Goal: Task Accomplishment & Management: Manage account settings

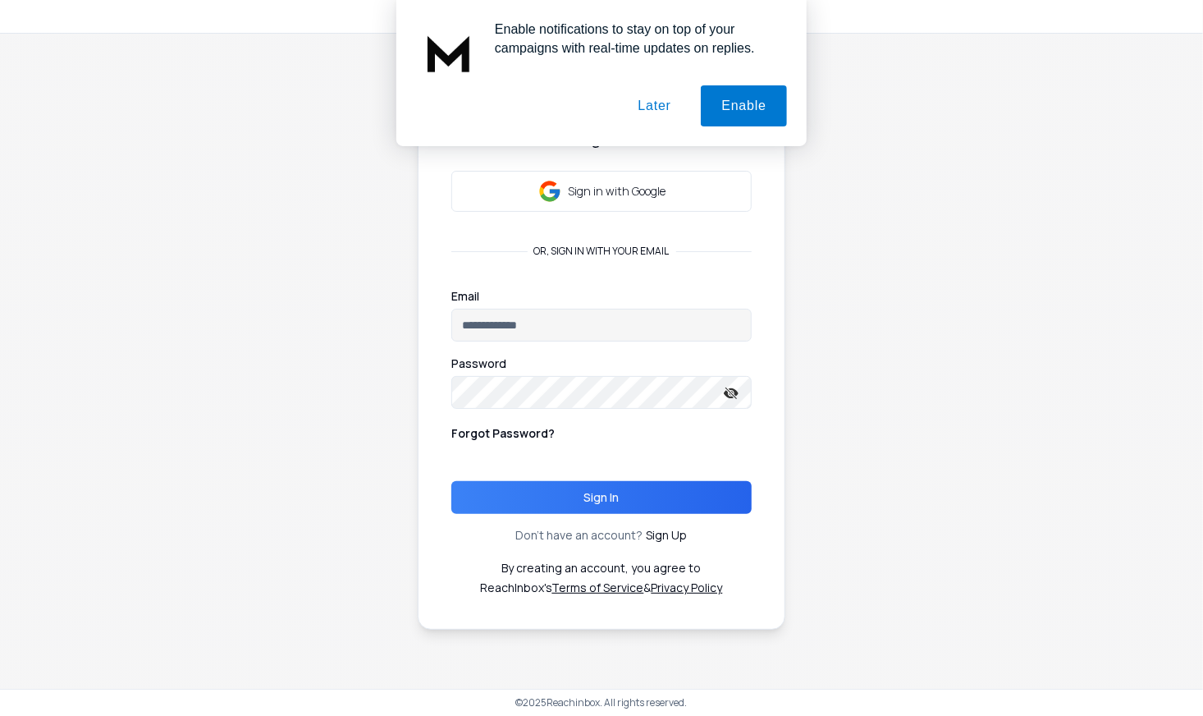
click at [592, 324] on input "email" at bounding box center [601, 325] width 300 height 33
type input "**********"
click at [612, 500] on button "Sign In" at bounding box center [601, 497] width 300 height 33
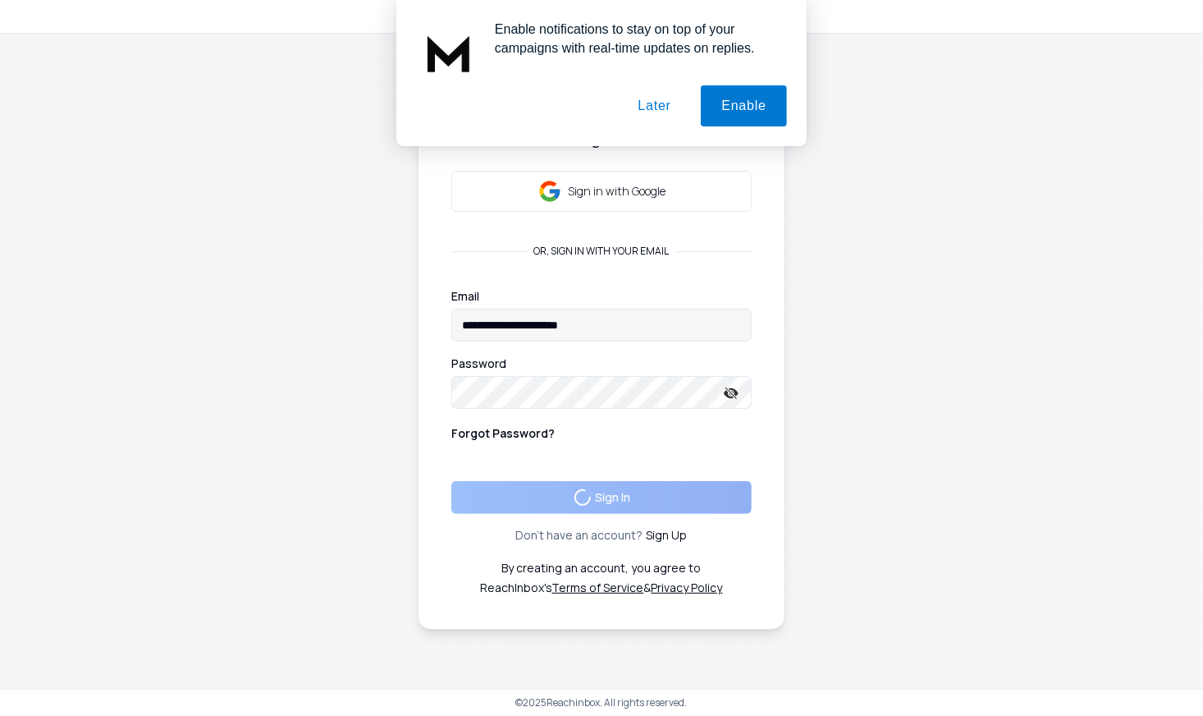
click at [653, 108] on button "Later" at bounding box center [654, 105] width 74 height 41
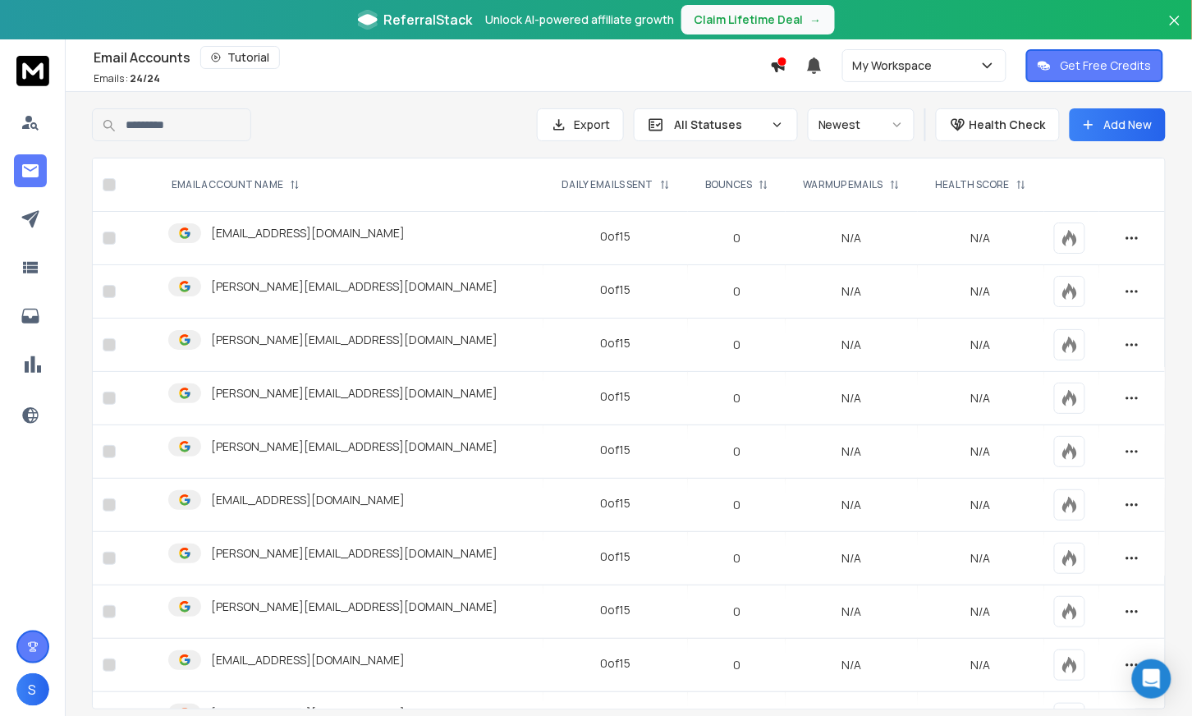
click at [750, 22] on button "Claim Lifetime Deal →" at bounding box center [757, 20] width 153 height 30
click at [35, 77] on icon at bounding box center [32, 71] width 33 height 30
click at [33, 227] on icon at bounding box center [31, 219] width 20 height 20
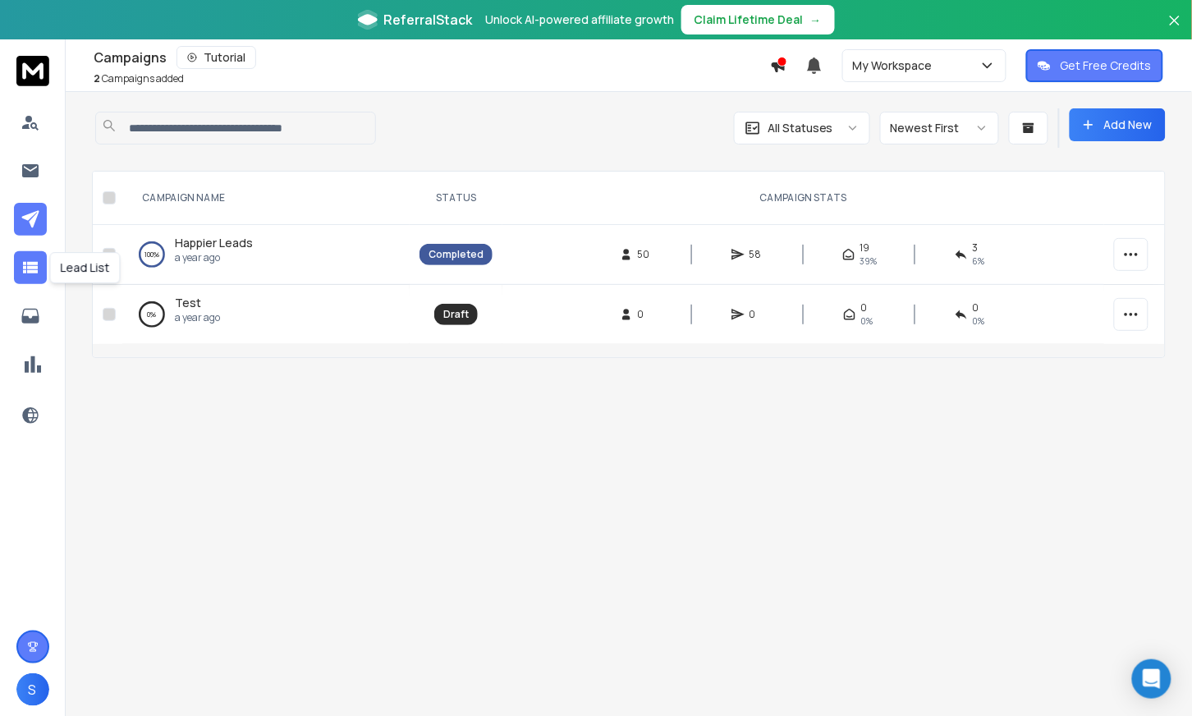
click at [28, 273] on icon at bounding box center [31, 268] width 20 height 20
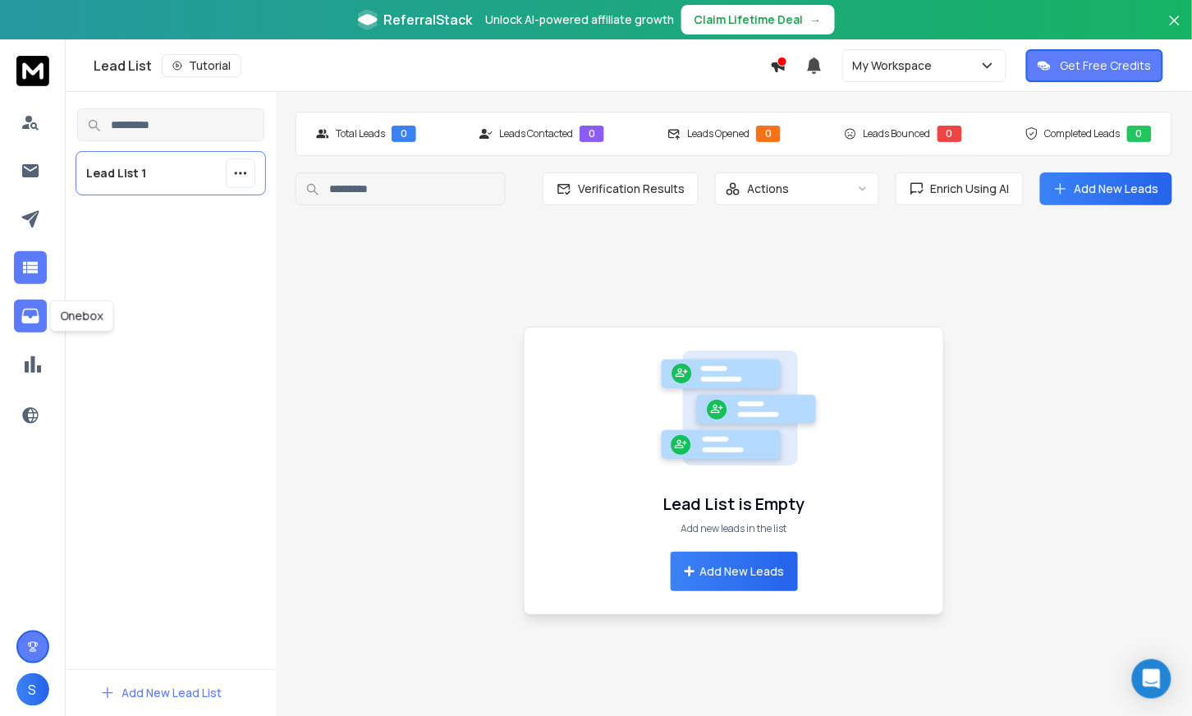
click at [25, 309] on icon at bounding box center [29, 316] width 17 height 15
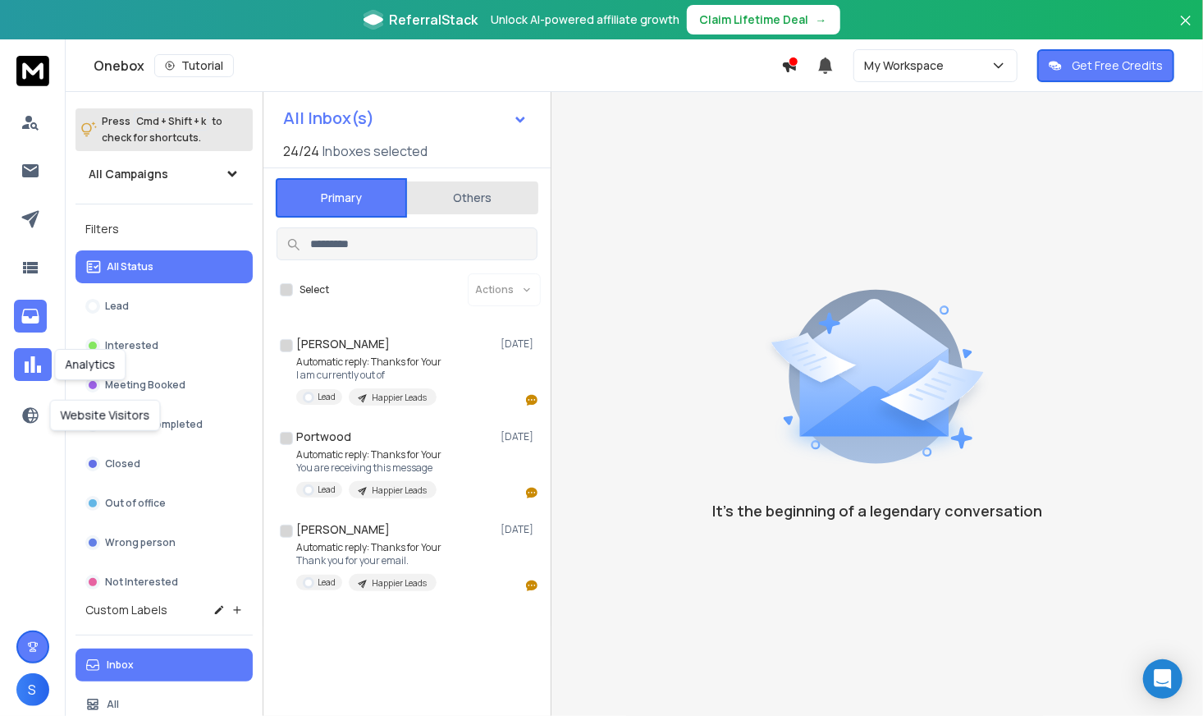
click at [30, 373] on icon at bounding box center [33, 364] width 25 height 25
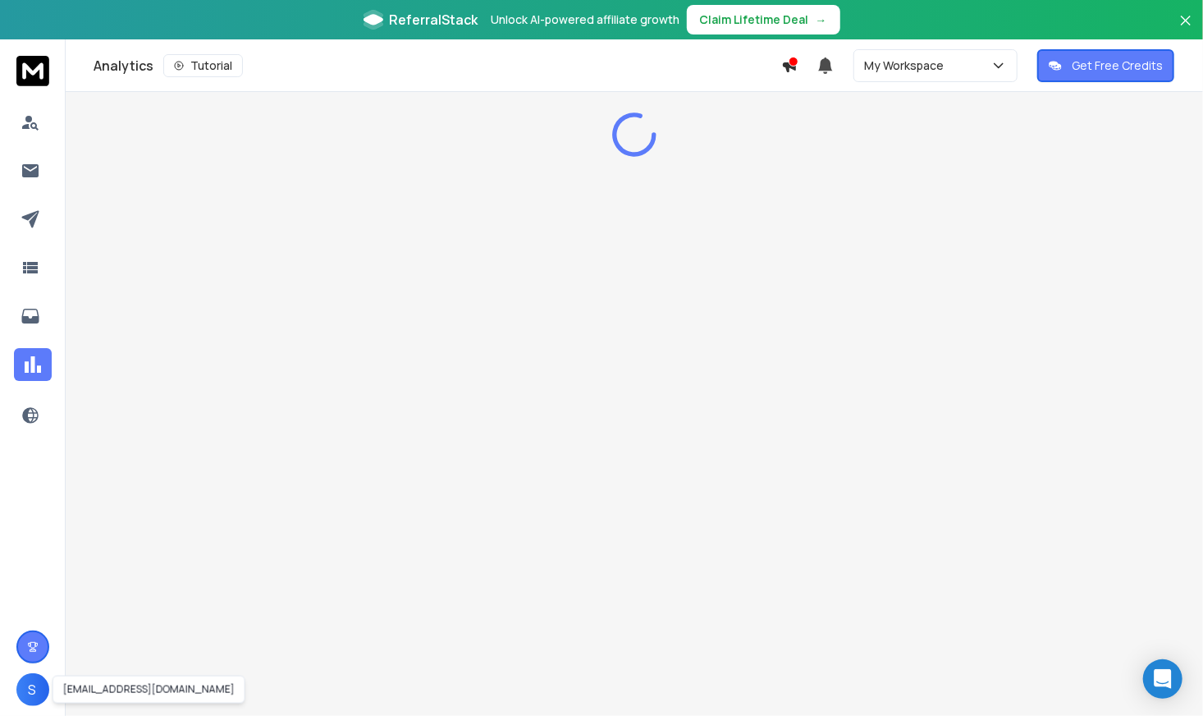
click at [37, 685] on span "S" at bounding box center [32, 689] width 33 height 33
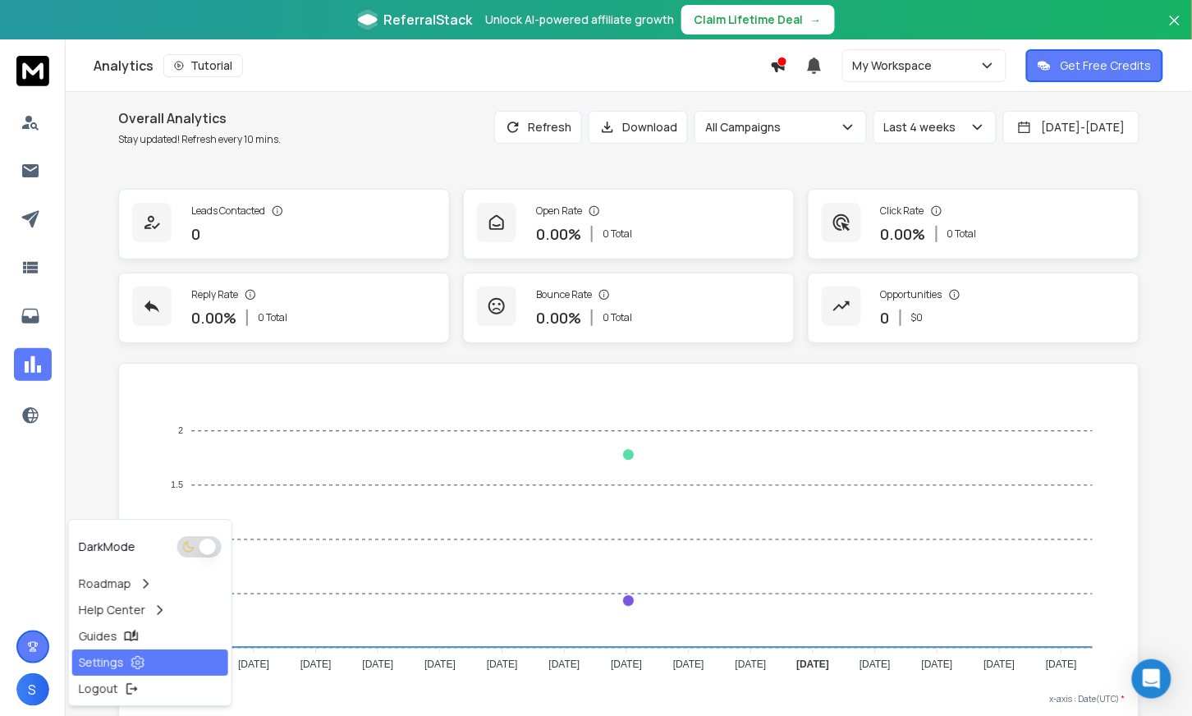
click at [89, 186] on div "Overall Analytics Stay updated! Refresh every 10 mins. Refresh Download All Cam…" at bounding box center [629, 496] width 1126 height 809
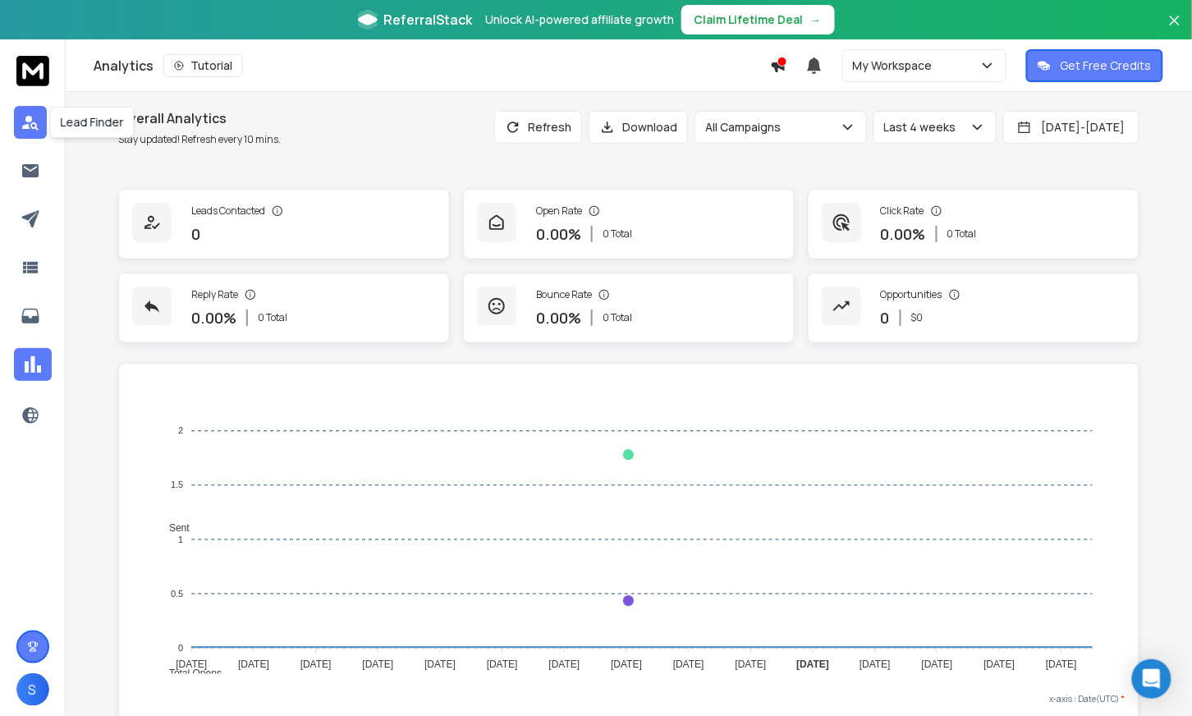
click at [29, 122] on icon at bounding box center [31, 122] width 20 height 20
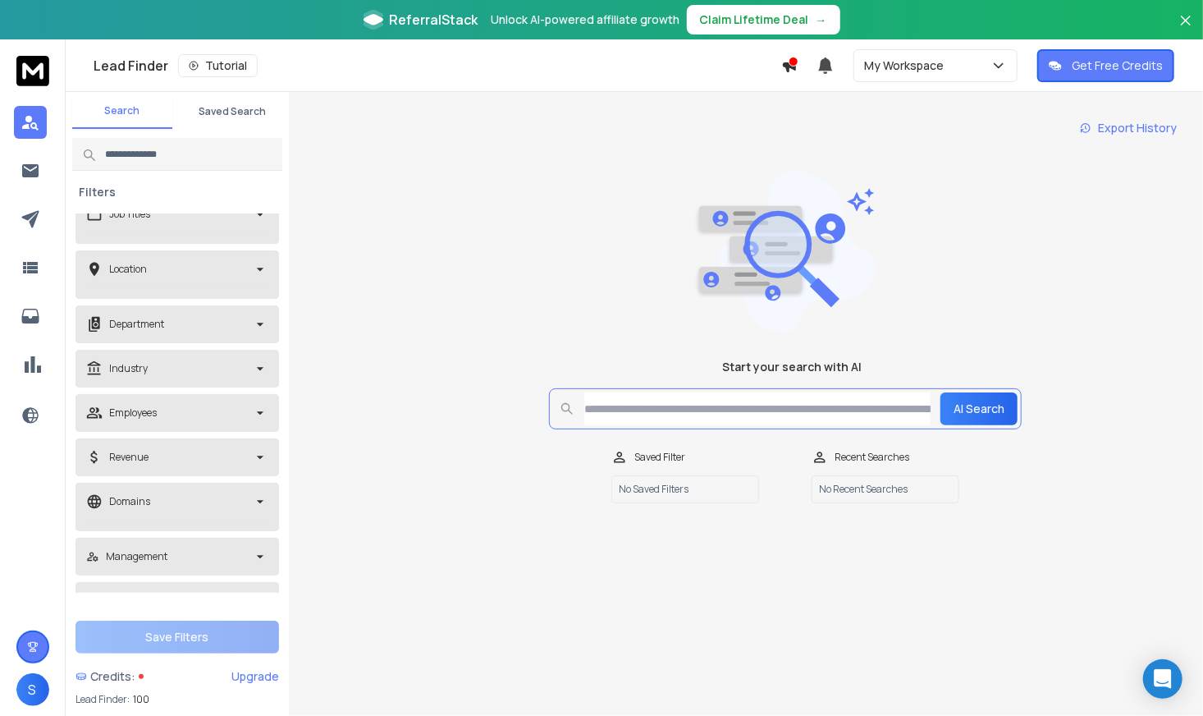
scroll to position [28, 0]
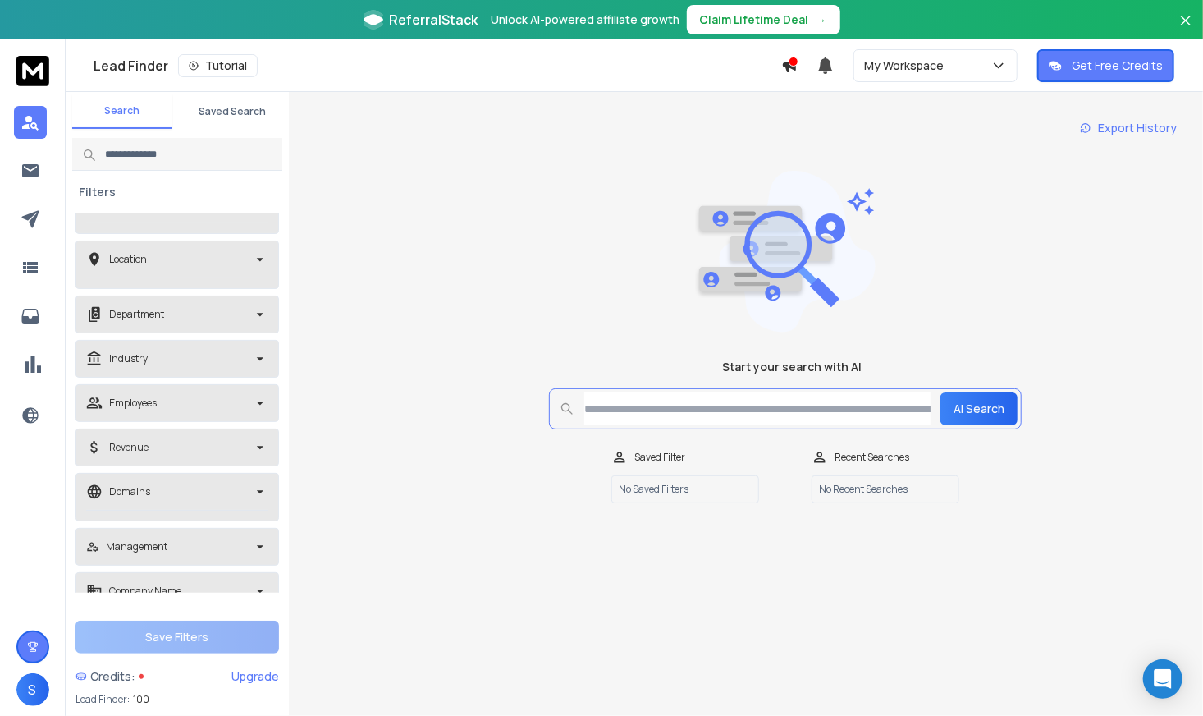
click at [161, 479] on div "Domains" at bounding box center [178, 497] width 204 height 48
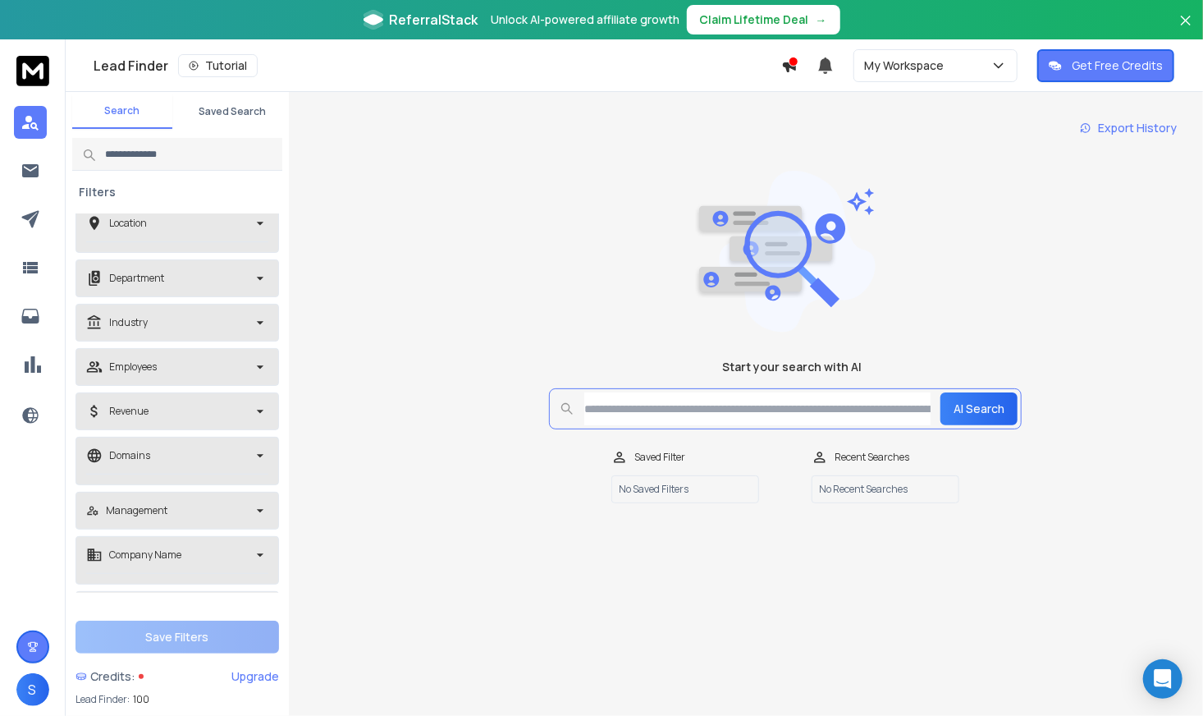
scroll to position [91, 0]
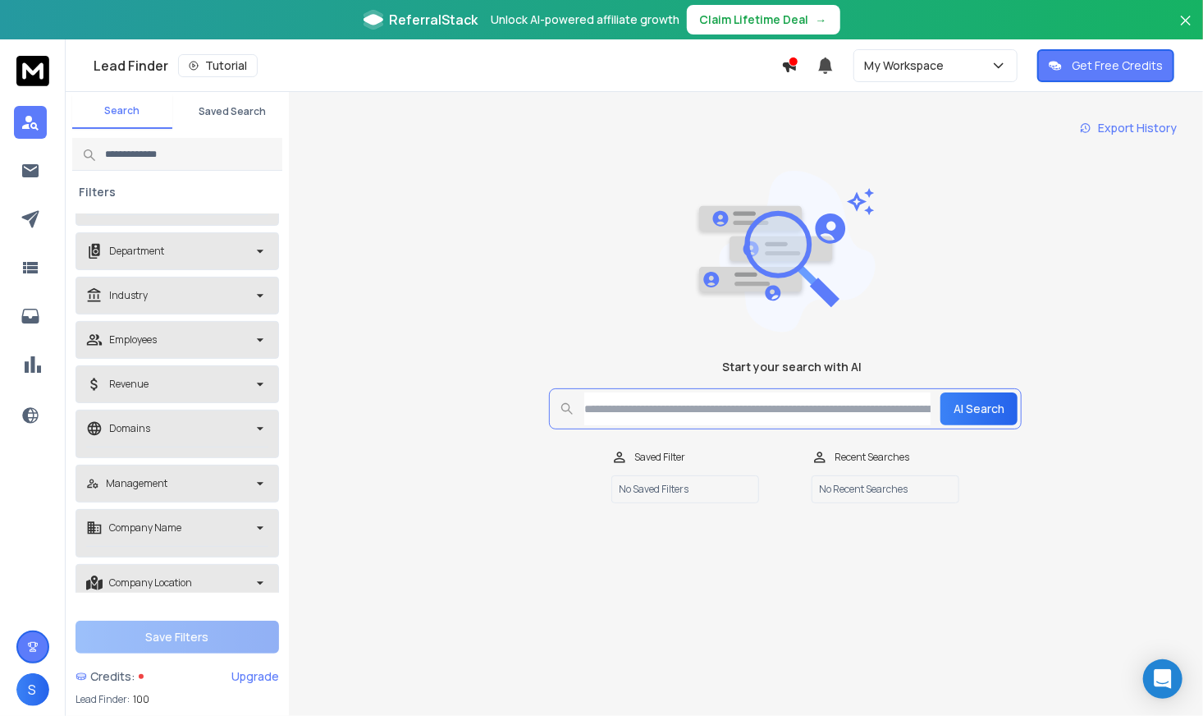
click at [245, 435] on div "Domains" at bounding box center [178, 434] width 204 height 48
click at [160, 432] on div "Domains" at bounding box center [177, 428] width 182 height 16
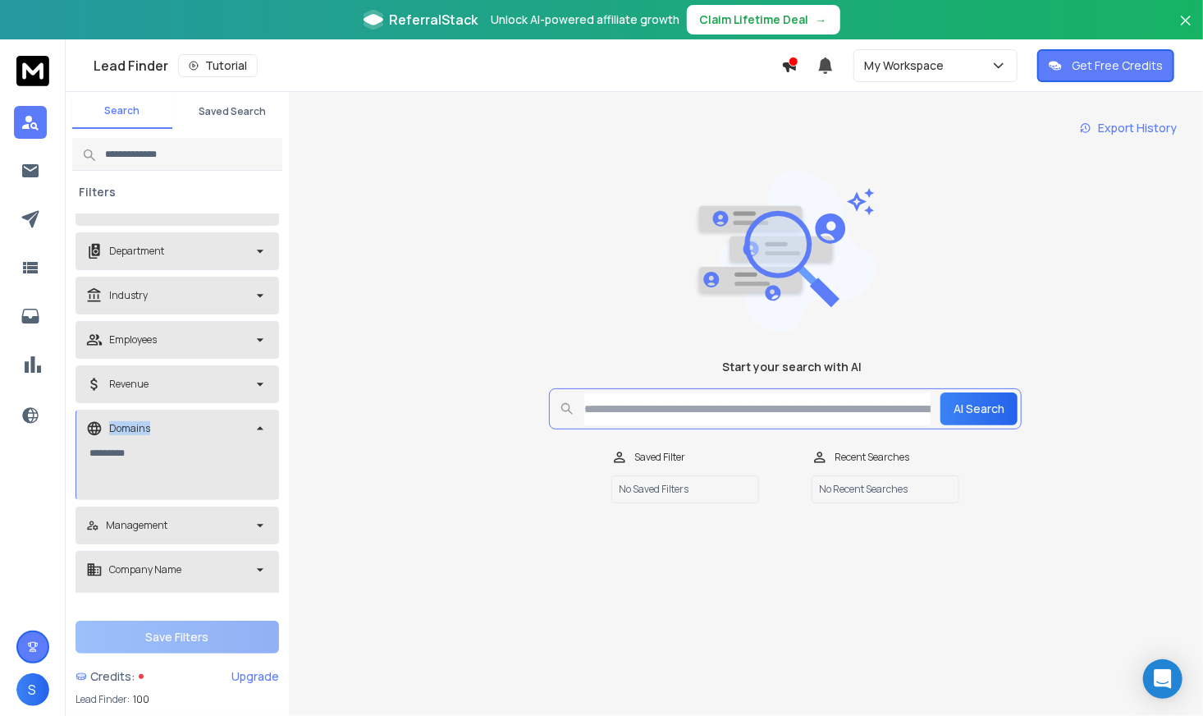
click at [160, 432] on div "Domains" at bounding box center [177, 428] width 182 height 16
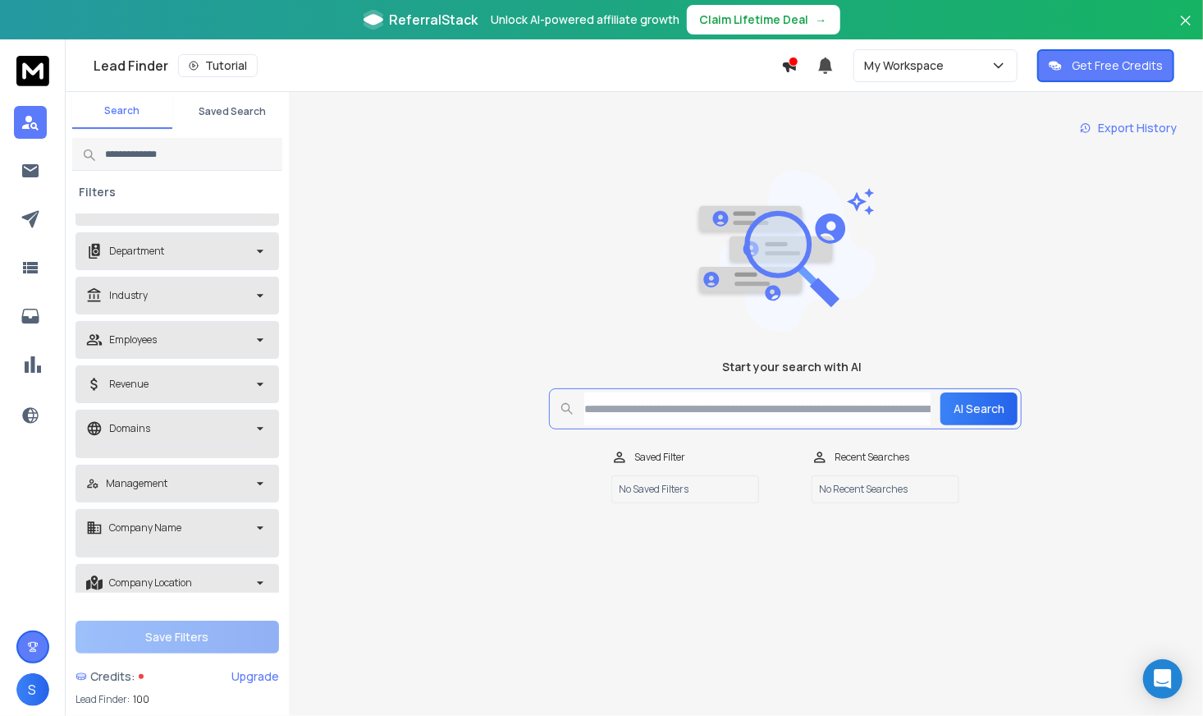
click at [160, 432] on div "Domains" at bounding box center [177, 428] width 182 height 16
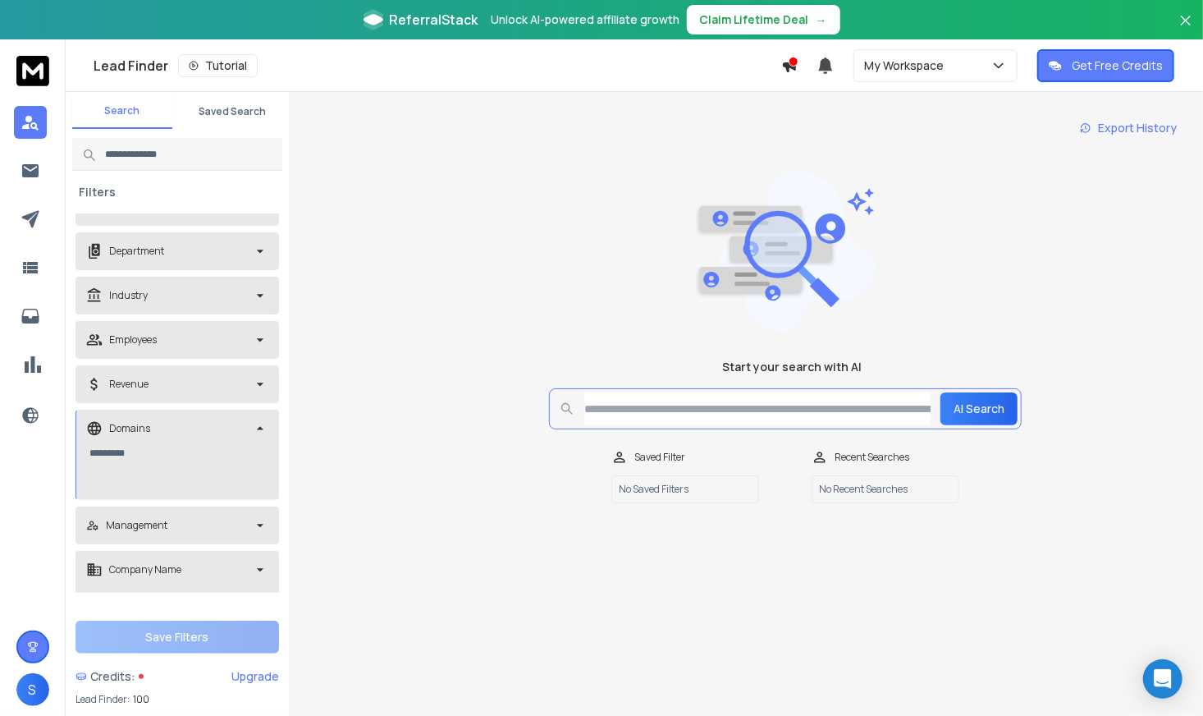
click at [138, 460] on input at bounding box center [177, 453] width 182 height 33
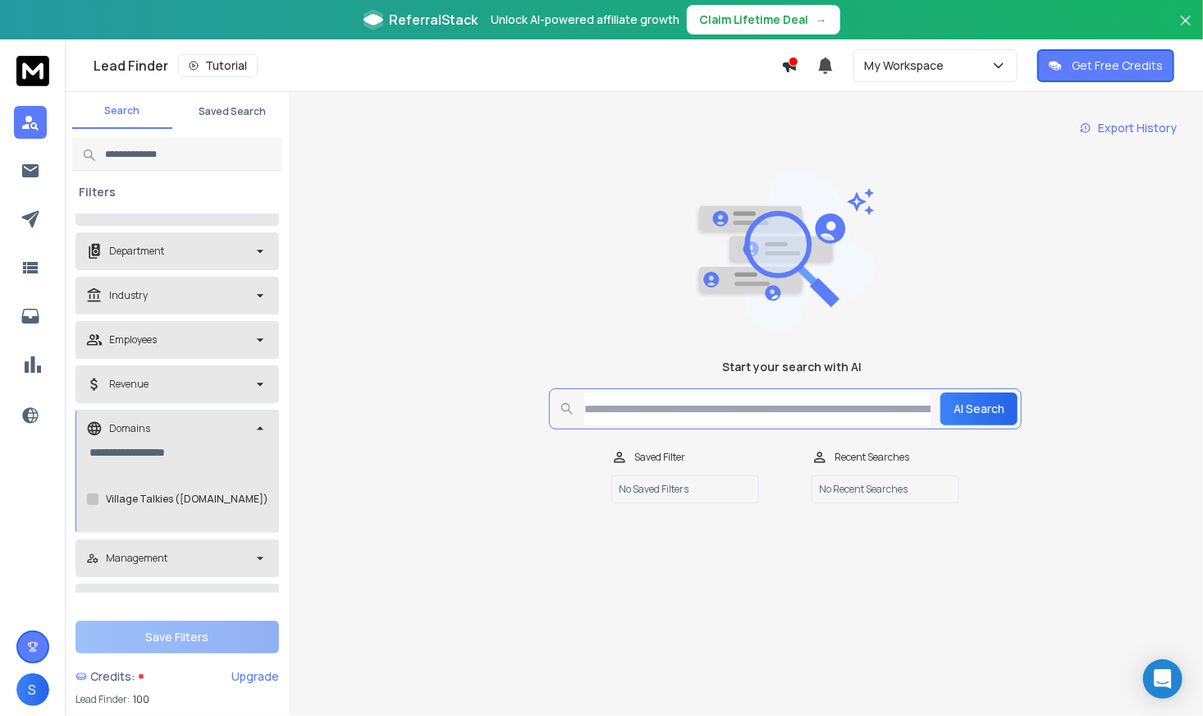
type input "**********"
click at [129, 494] on label "Village Talkies (villagetalkies.com)" at bounding box center [187, 499] width 163 height 13
click at [99, 494] on \(villagetalkies\ "Village Talkies (villagetalkies.com)" at bounding box center [92, 499] width 13 height 13
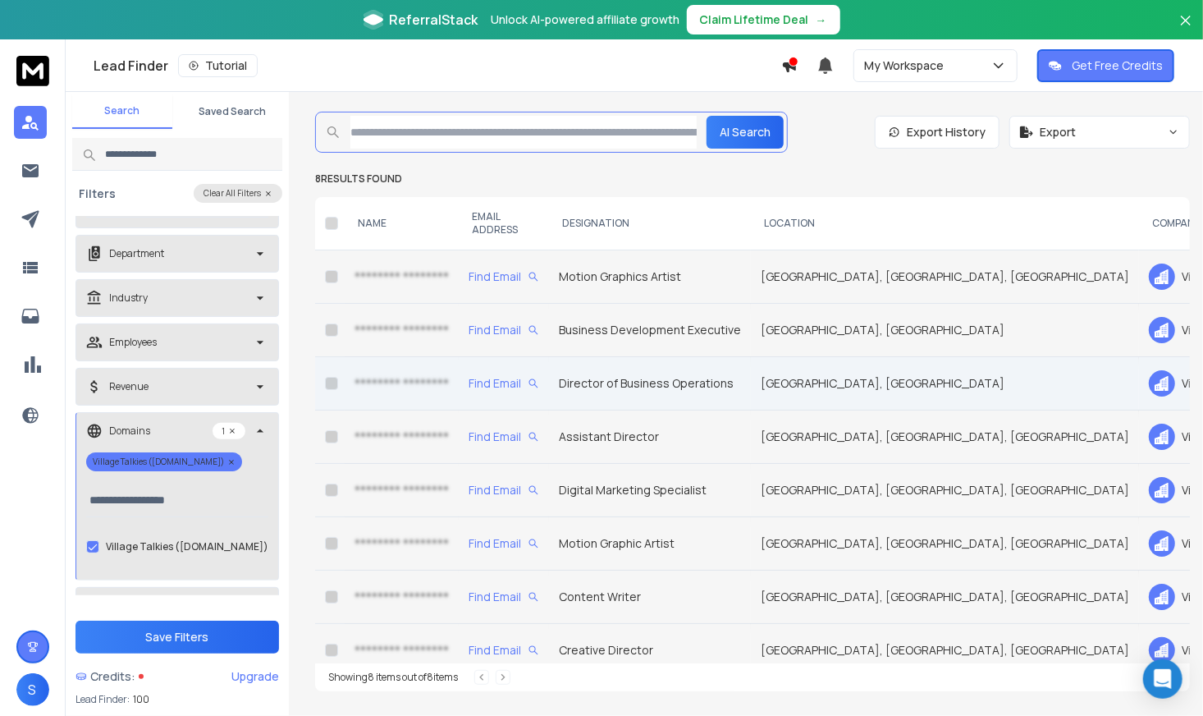
click at [488, 385] on div "Find Email" at bounding box center [504, 383] width 71 height 16
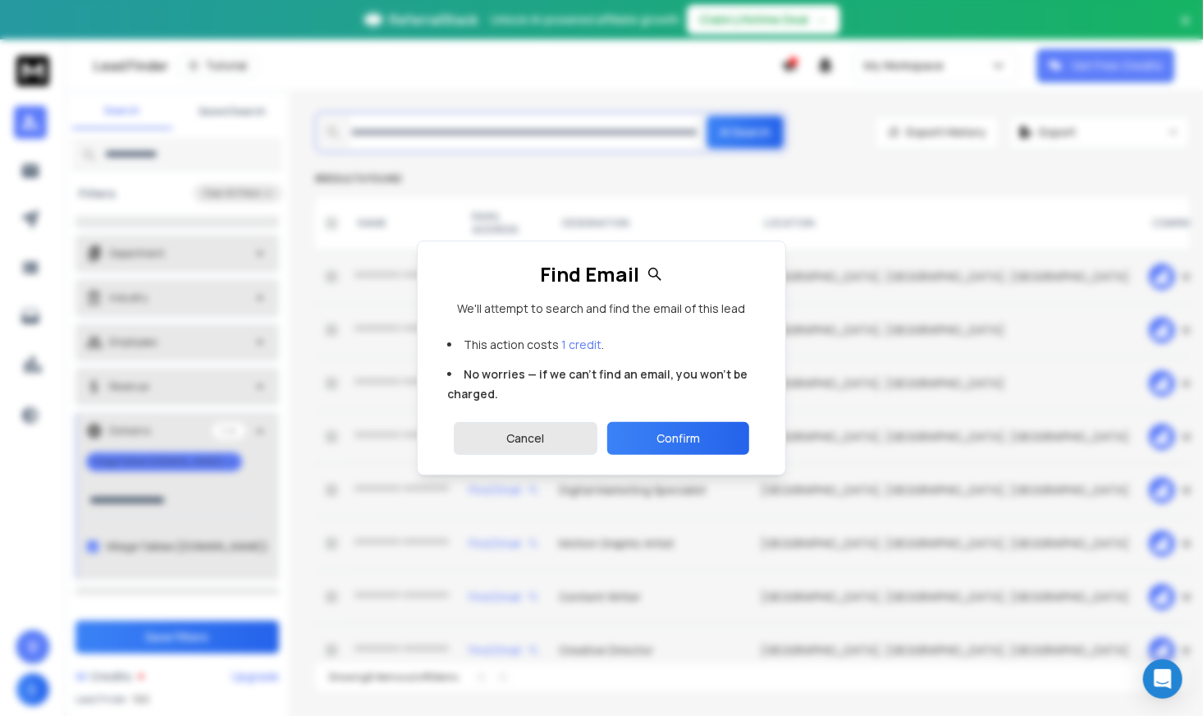
click at [552, 444] on button "Cancel" at bounding box center [526, 438] width 144 height 33
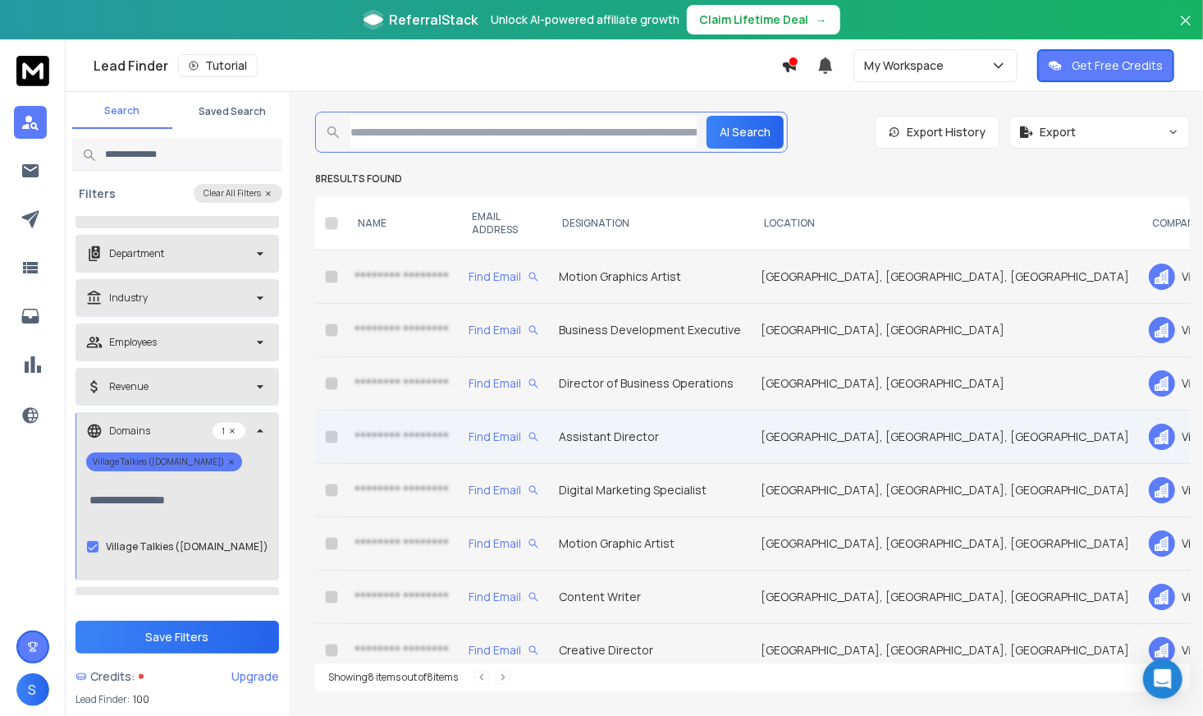
scroll to position [20, 0]
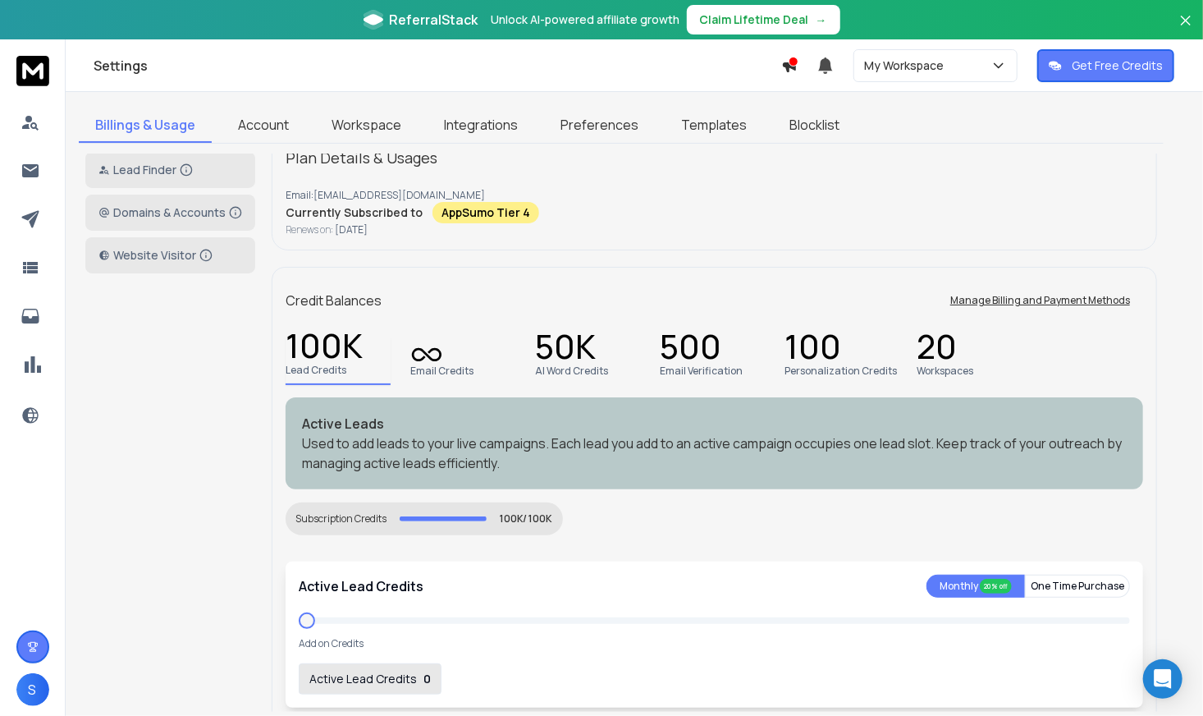
scroll to position [79, 0]
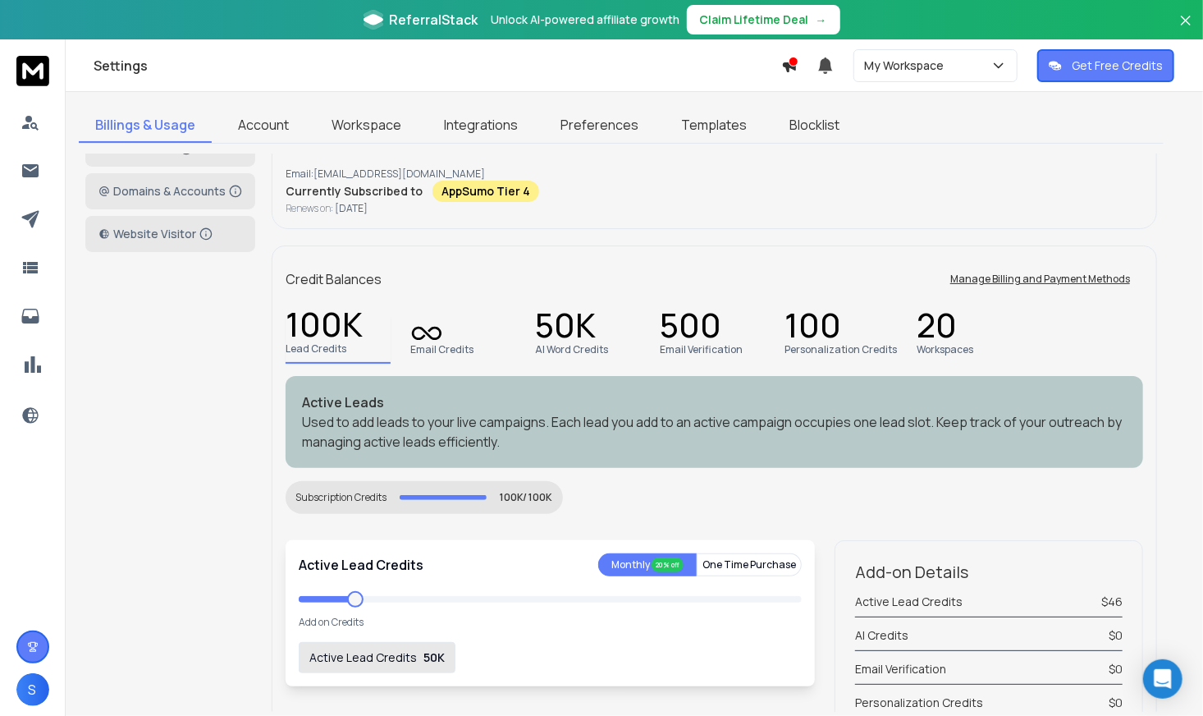
click at [377, 597] on span at bounding box center [550, 599] width 503 height 7
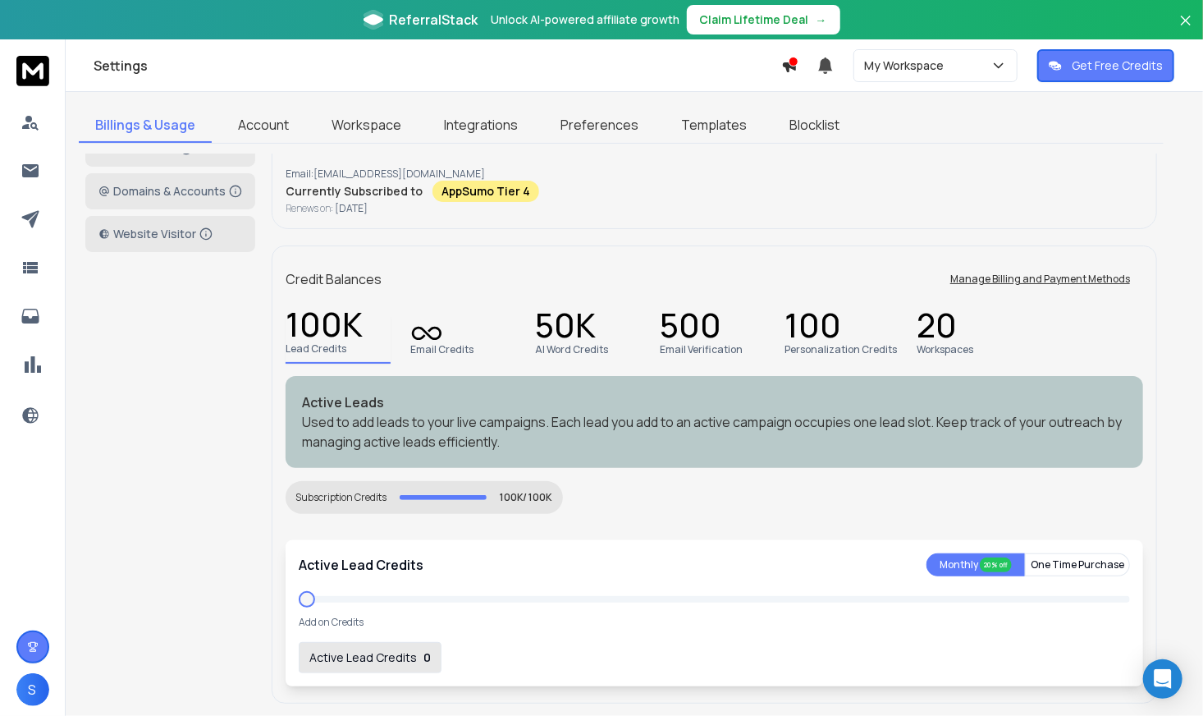
click at [299, 591] on span at bounding box center [307, 599] width 16 height 16
click at [945, 338] on div "Credit Balances Manage Billing and Payment Methods 100K Lead Credits Email Cred…" at bounding box center [715, 474] width 886 height 458
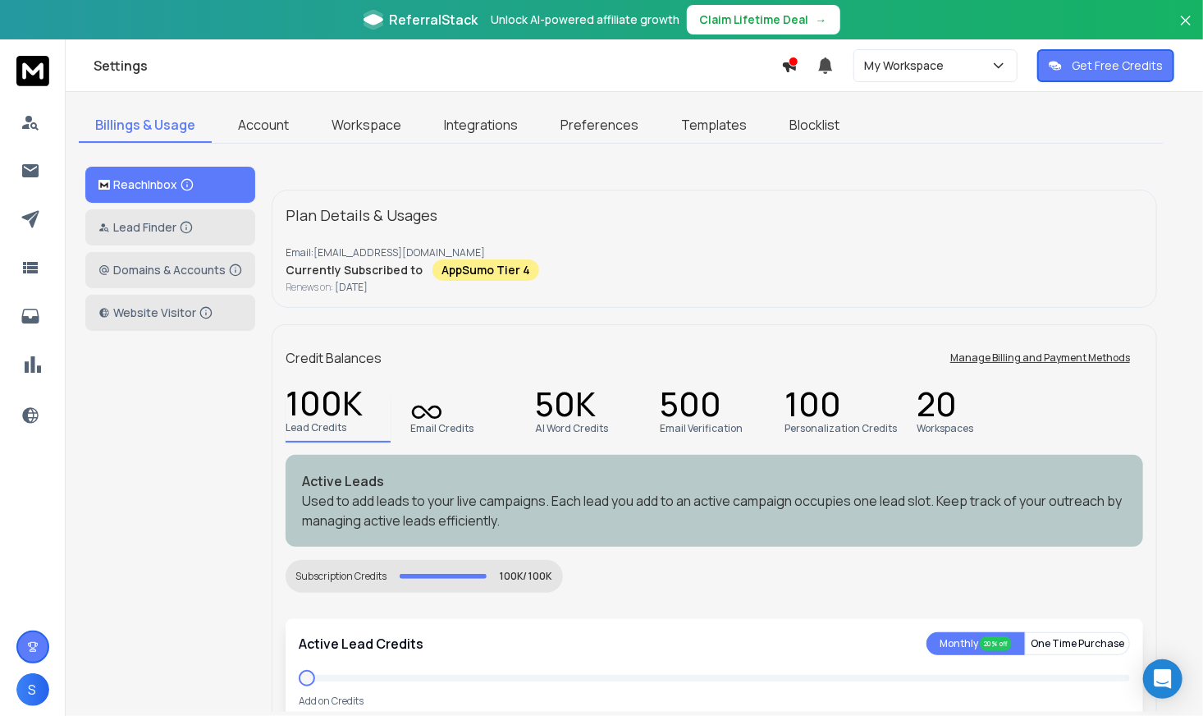
click at [324, 423] on p "Lead Credits" at bounding box center [316, 427] width 61 height 13
click at [139, 236] on button "Lead Finder" at bounding box center [170, 227] width 170 height 36
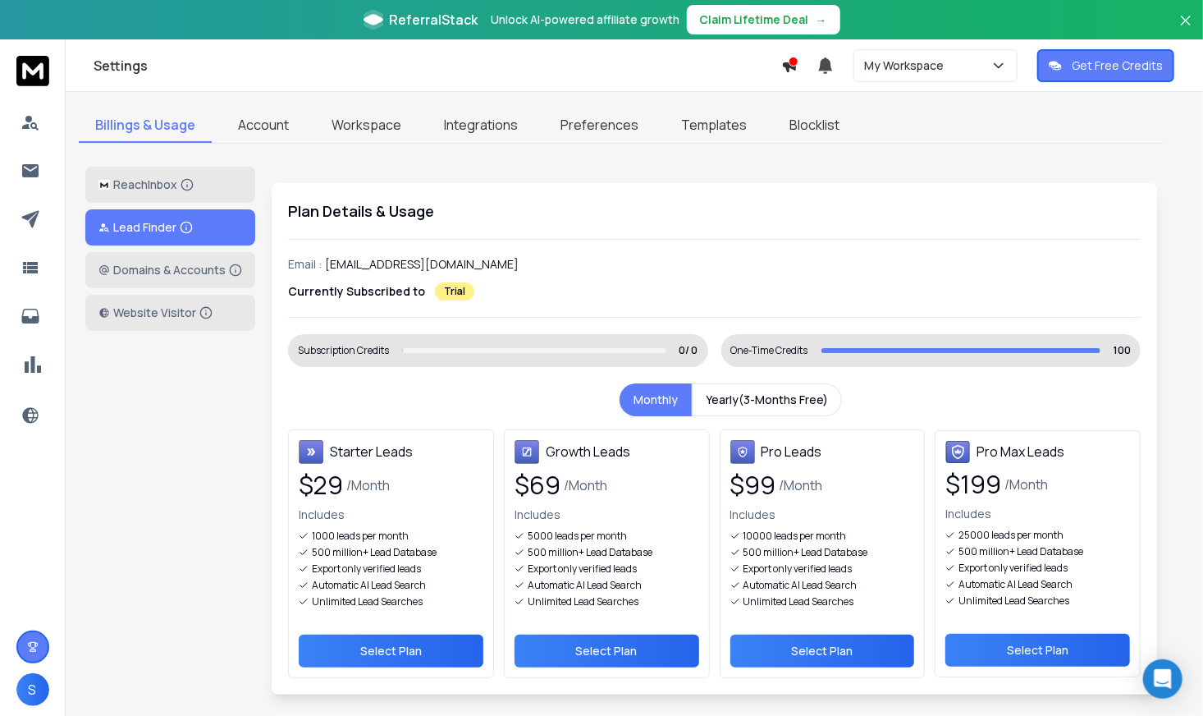
click at [147, 263] on button "Domains & Accounts" at bounding box center [170, 270] width 170 height 36
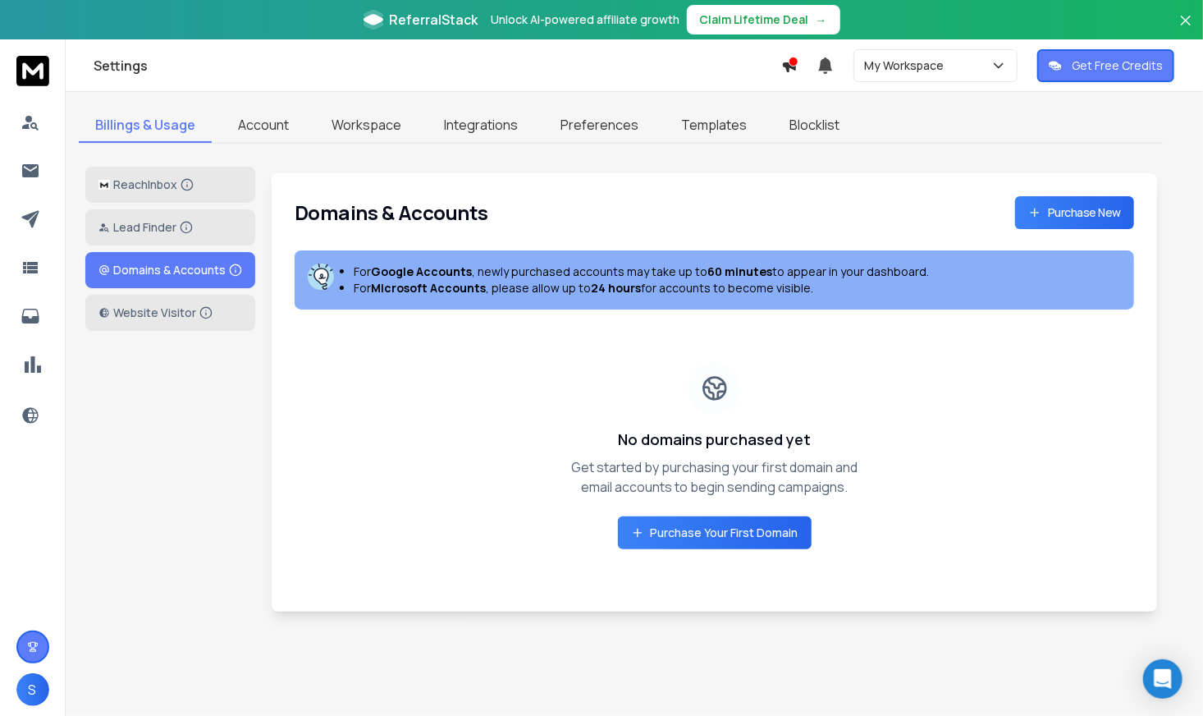
click at [167, 313] on button "Website Visitor" at bounding box center [170, 313] width 170 height 36
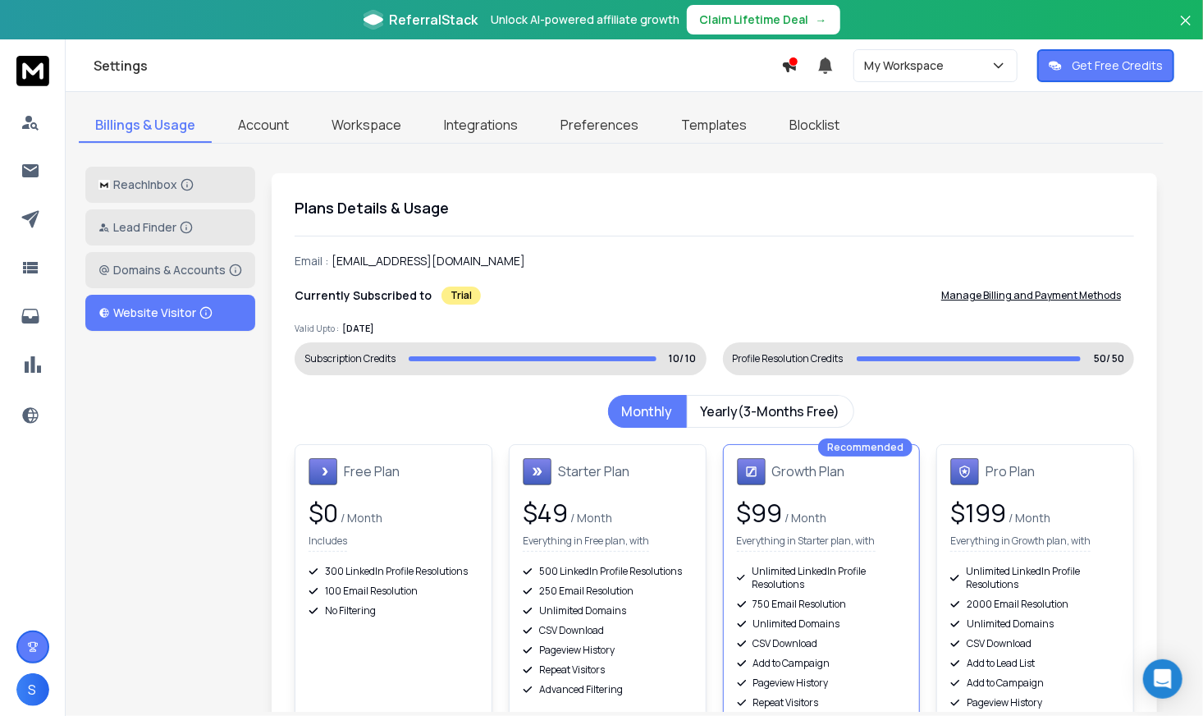
click at [155, 199] on button "ReachInbox" at bounding box center [170, 185] width 170 height 36
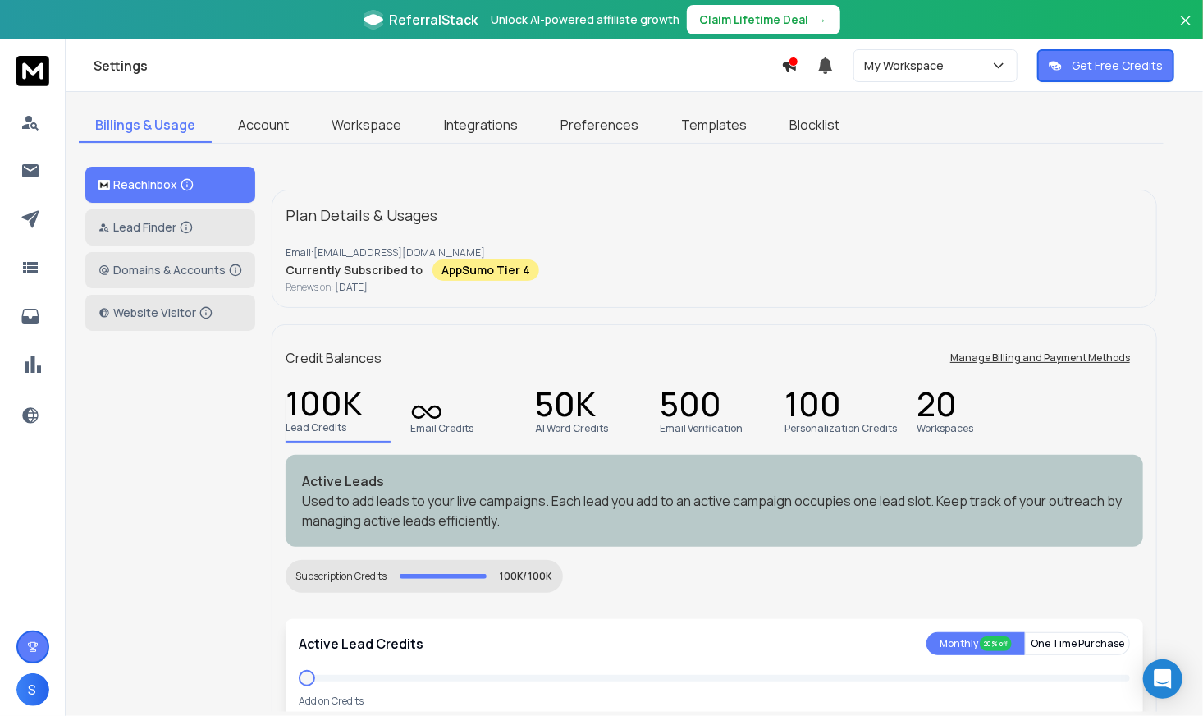
click at [275, 127] on link "Account" at bounding box center [264, 125] width 84 height 34
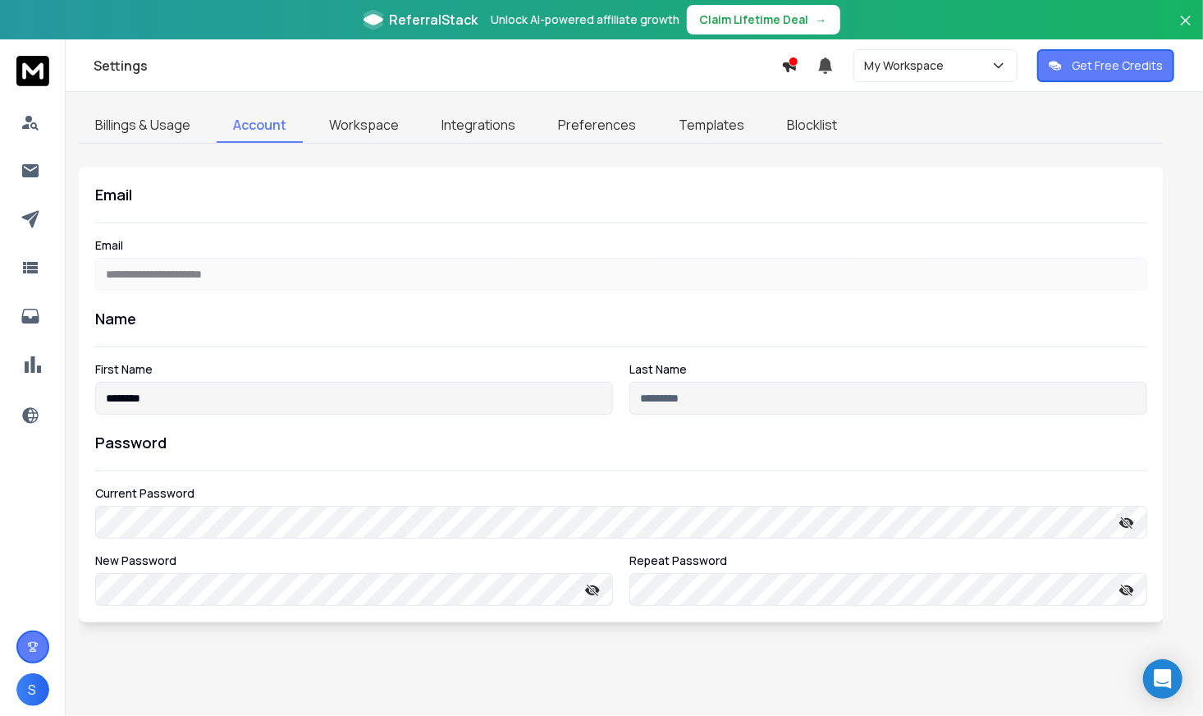
click at [362, 123] on link "Workspace" at bounding box center [364, 125] width 103 height 34
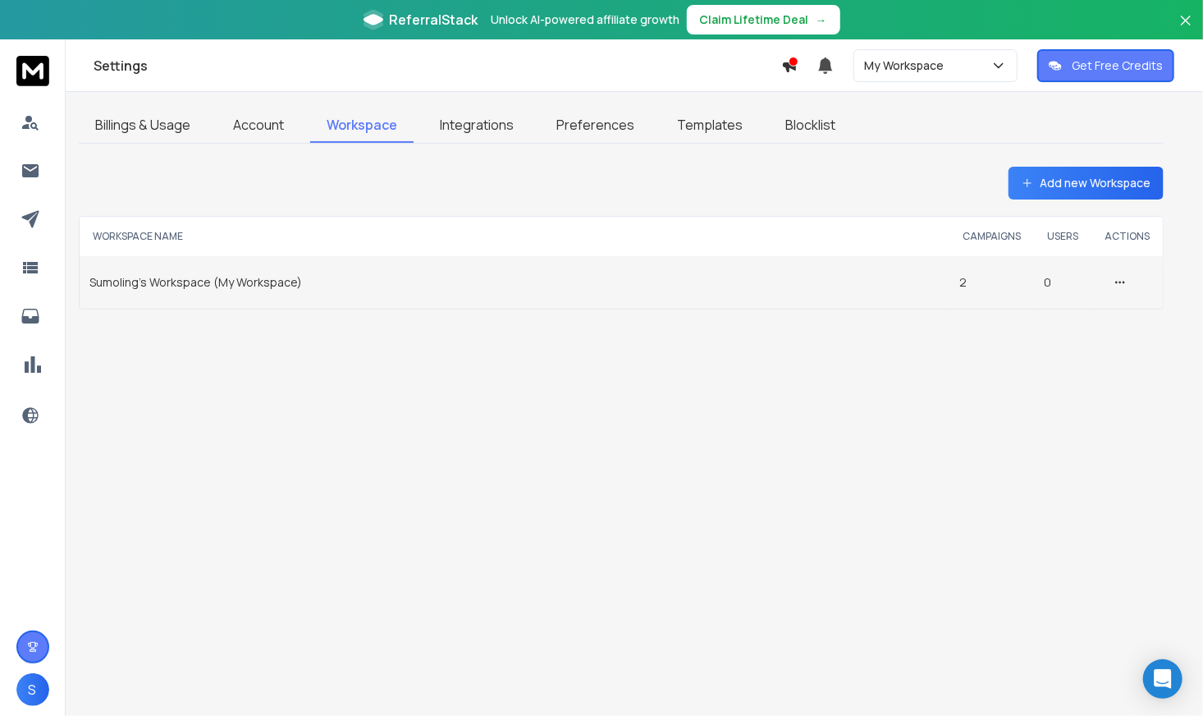
click at [447, 131] on link "Integrations" at bounding box center [477, 125] width 107 height 34
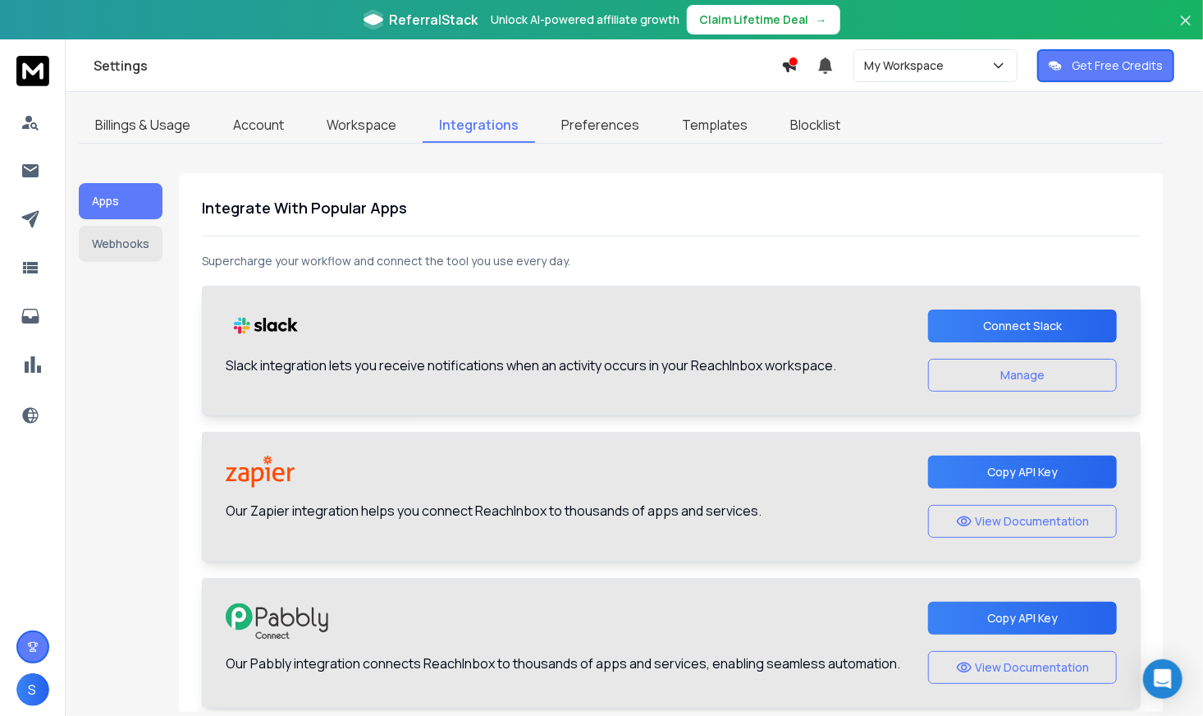
click at [575, 131] on link "Preferences" at bounding box center [600, 125] width 111 height 34
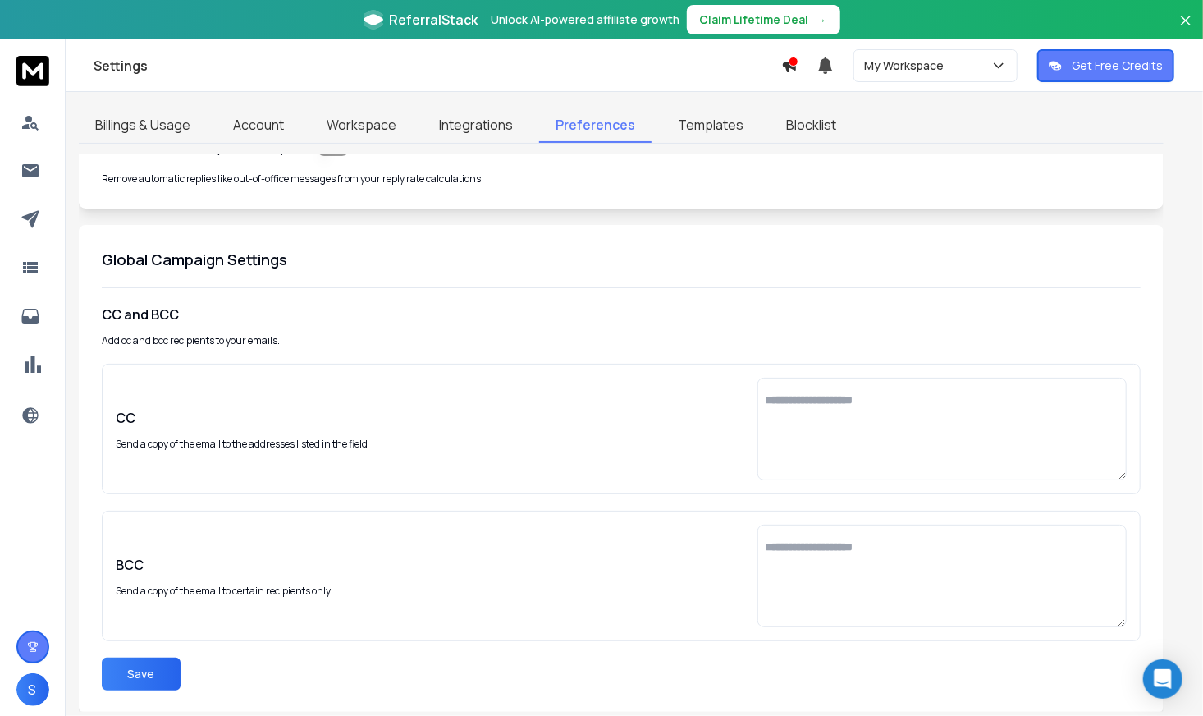
scroll to position [607, 0]
click at [693, 128] on link "Templates" at bounding box center [711, 125] width 99 height 34
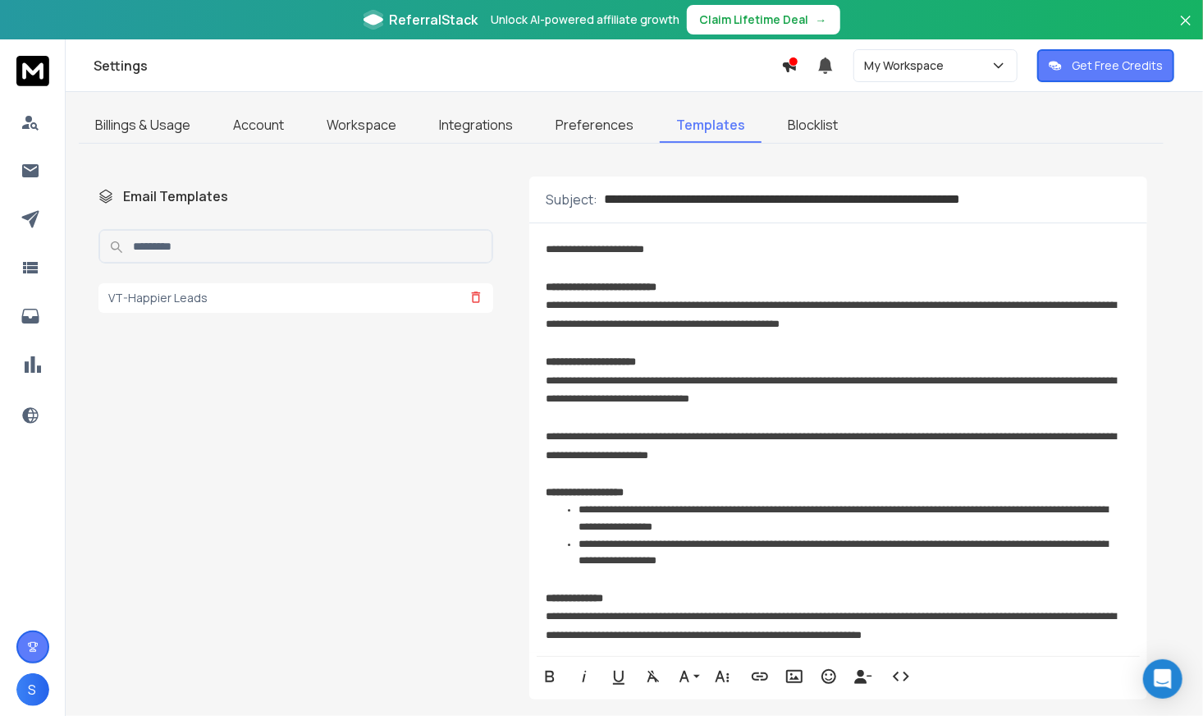
click at [781, 131] on link "Blocklist" at bounding box center [813, 125] width 83 height 34
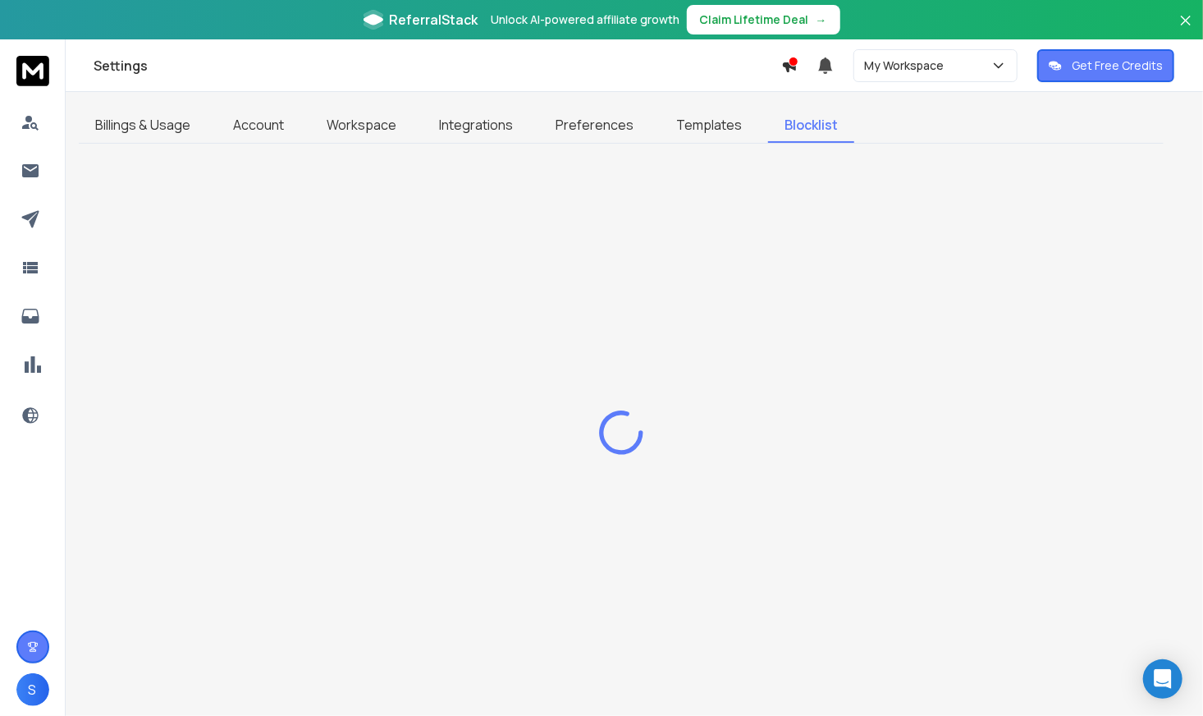
click at [698, 133] on link "Templates" at bounding box center [709, 125] width 99 height 34
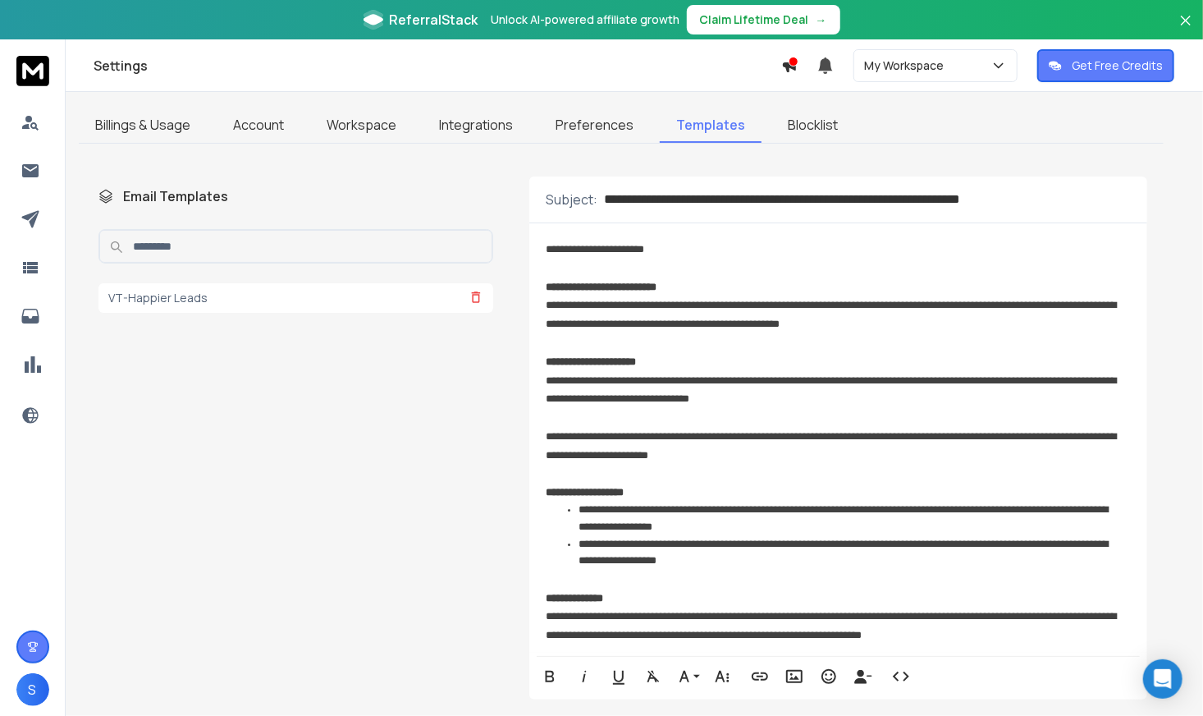
click at [790, 130] on link "Blocklist" at bounding box center [813, 125] width 83 height 34
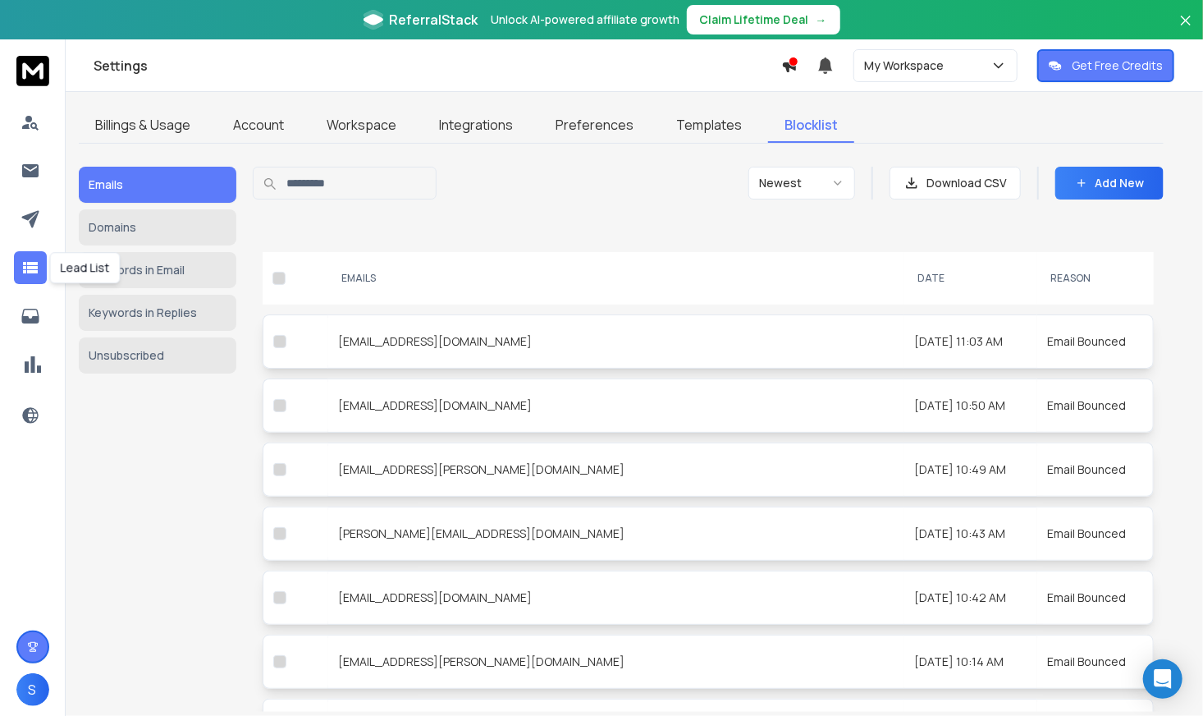
click at [18, 269] on link at bounding box center [30, 267] width 33 height 33
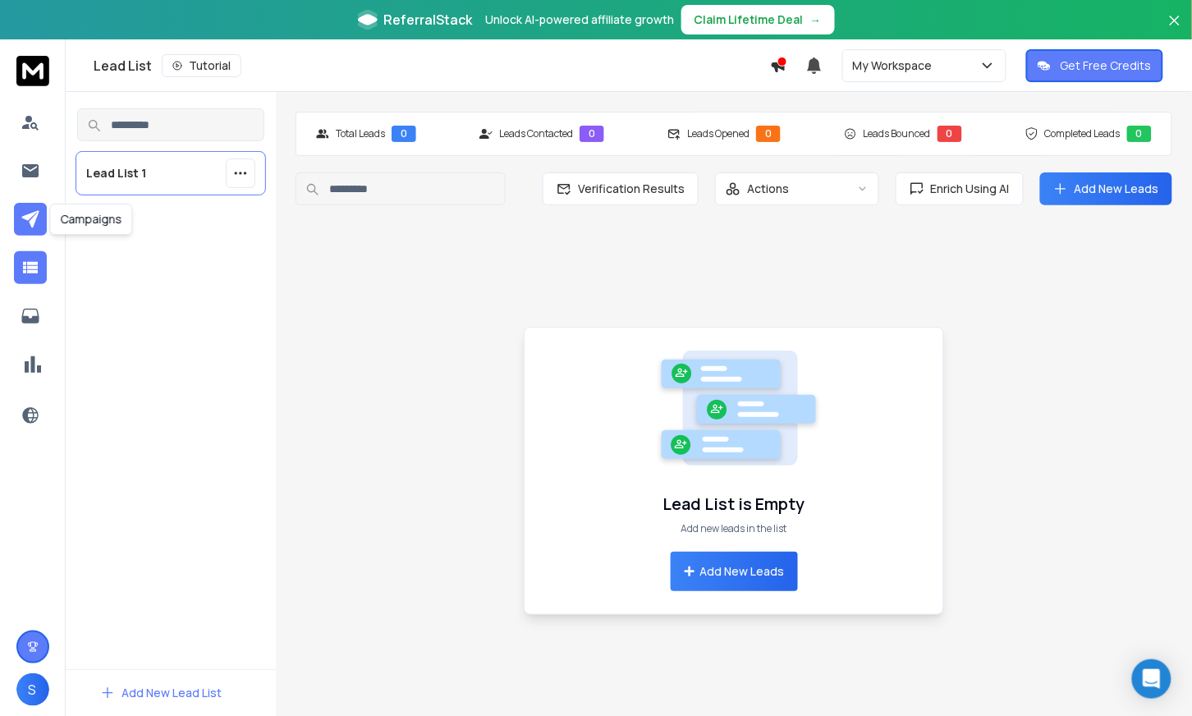
click at [33, 222] on icon at bounding box center [29, 219] width 17 height 17
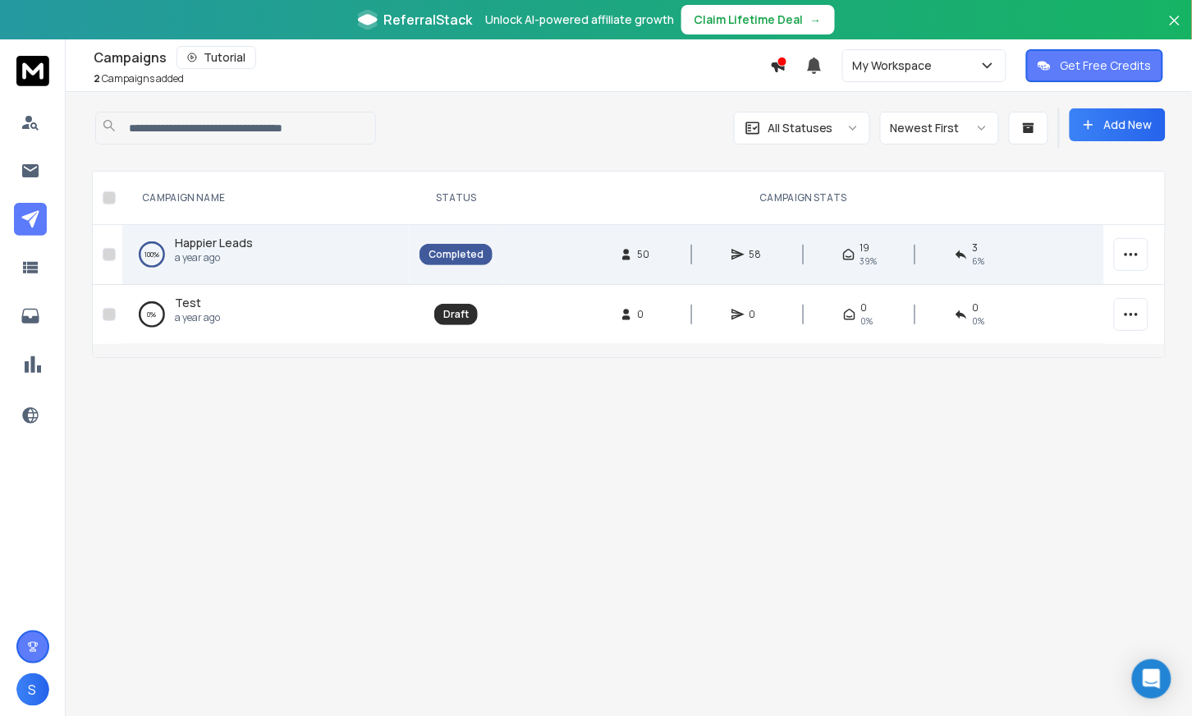
click at [275, 266] on div "100 % Happier Leads a year ago" at bounding box center [266, 254] width 254 height 39
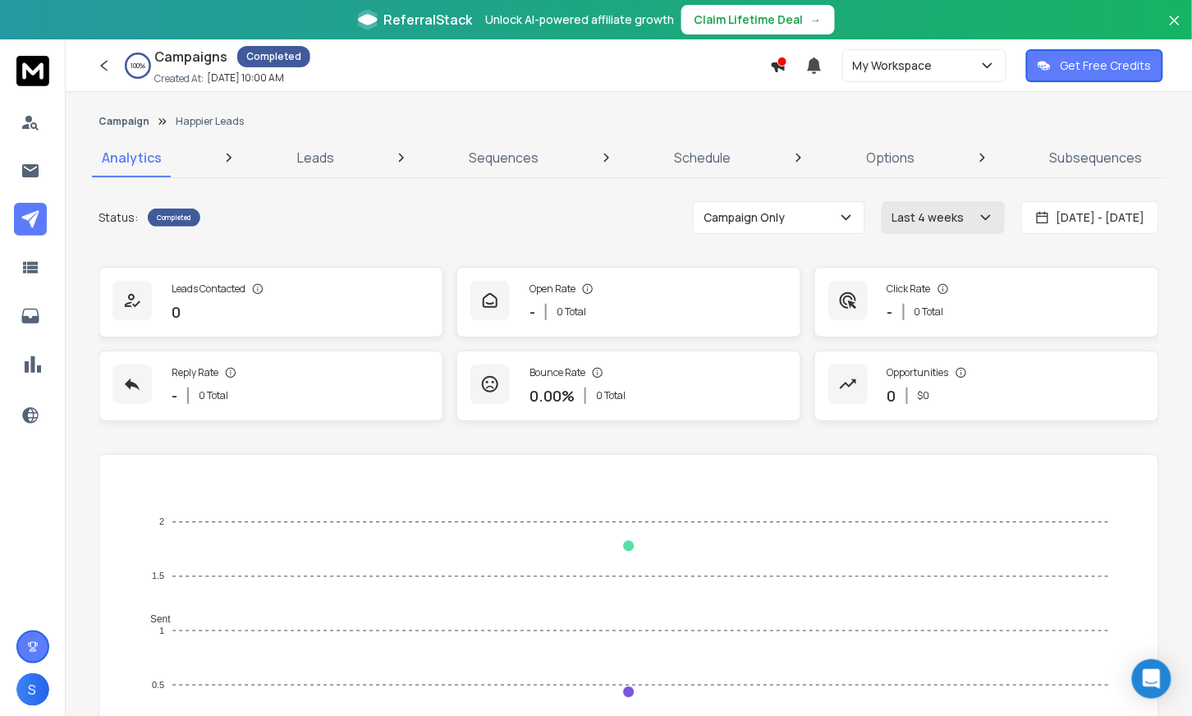
click at [900, 218] on p "Last 4 weeks" at bounding box center [931, 217] width 79 height 16
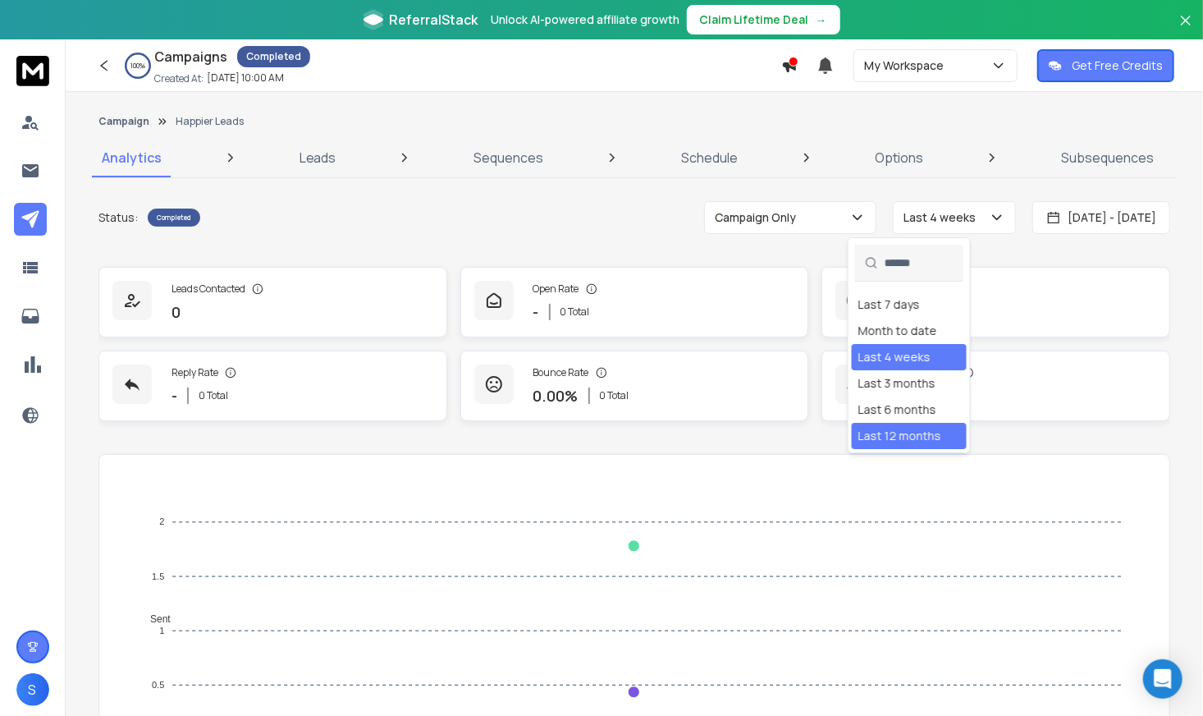
click at [887, 424] on div "Last 12 months" at bounding box center [909, 436] width 115 height 26
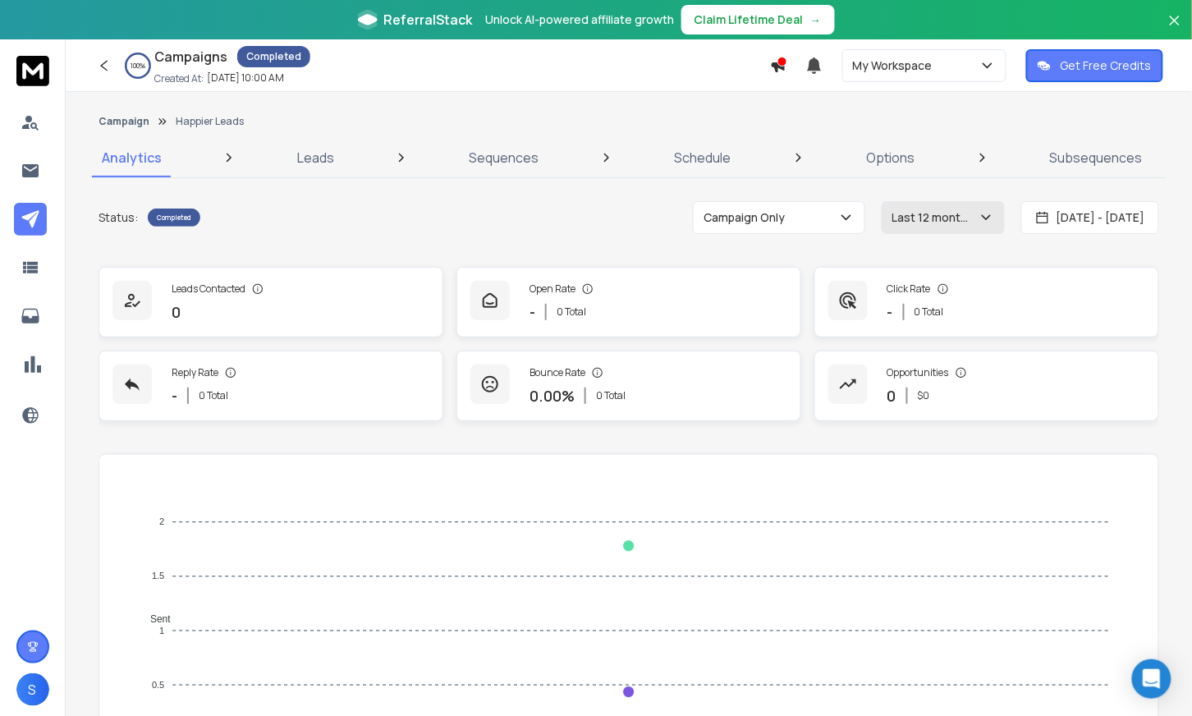
click at [920, 218] on p "Last 12 months" at bounding box center [935, 217] width 86 height 16
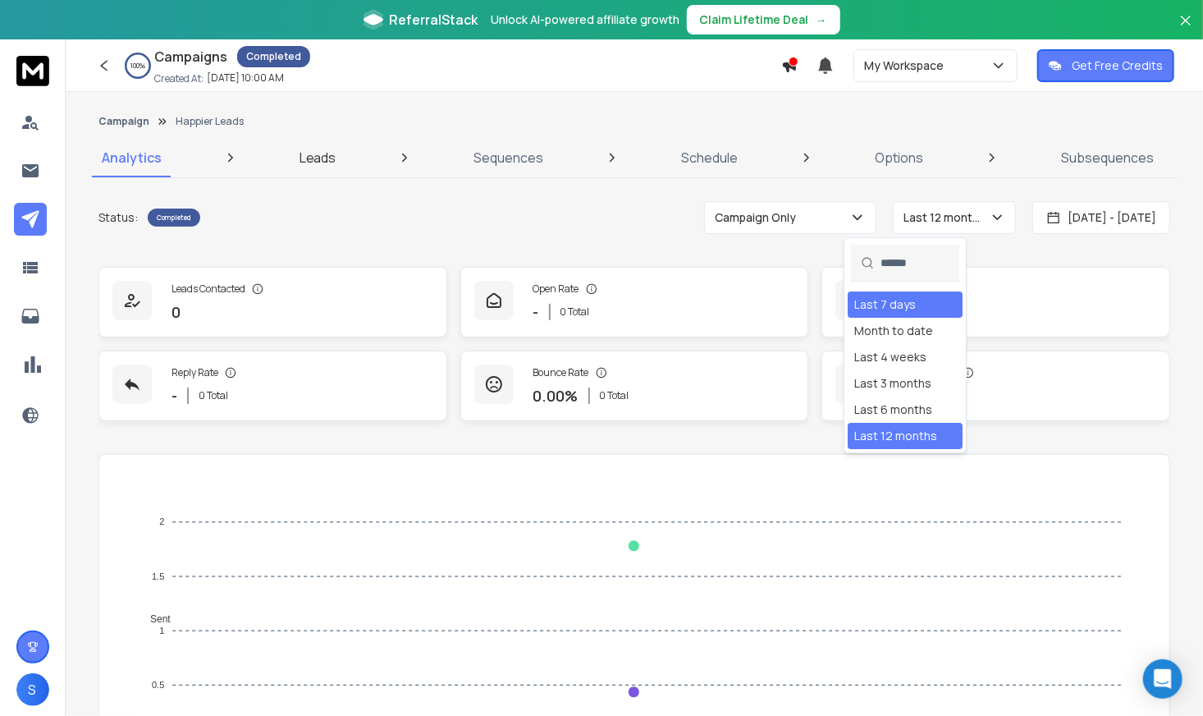
click at [324, 158] on p "Leads" at bounding box center [318, 158] width 37 height 20
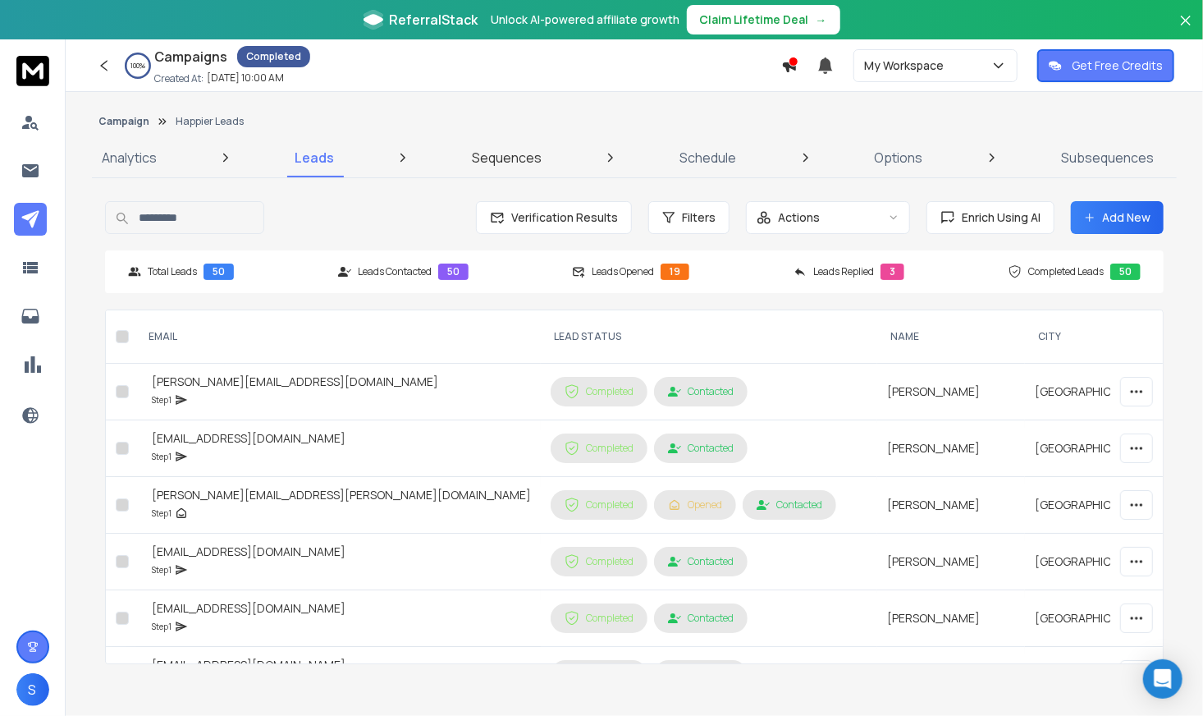
click at [485, 158] on p "Sequences" at bounding box center [507, 158] width 70 height 20
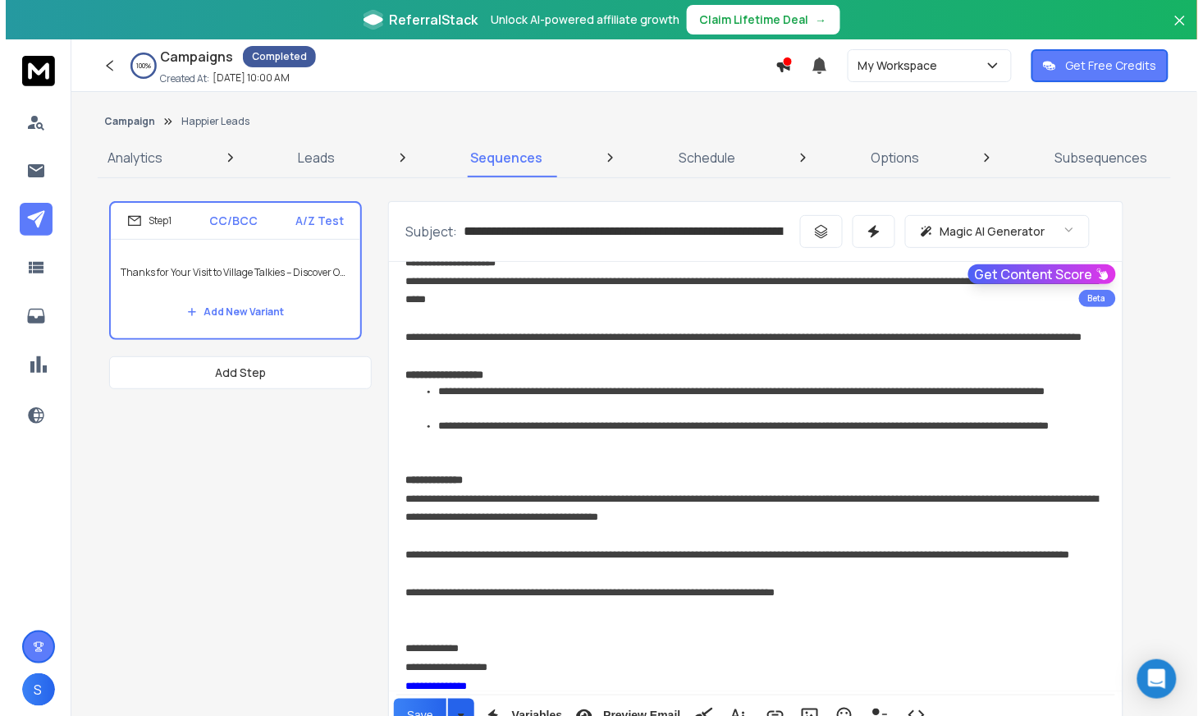
scroll to position [204, 0]
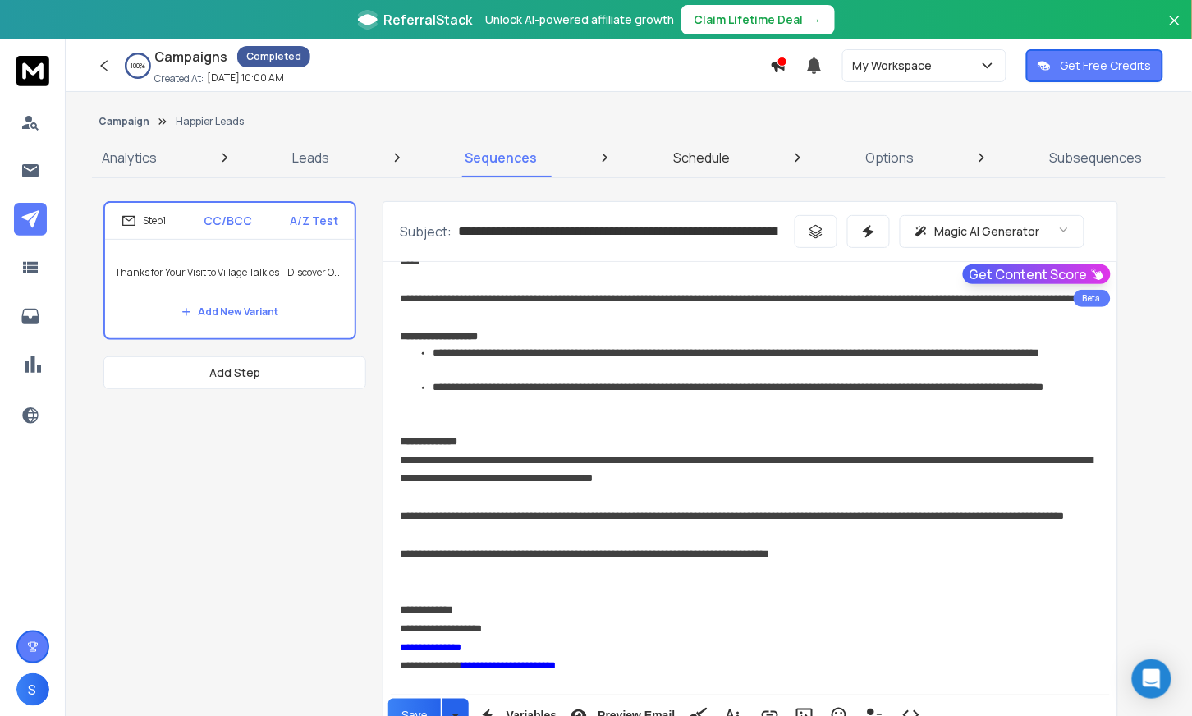
click at [686, 157] on p "Schedule" at bounding box center [701, 158] width 57 height 20
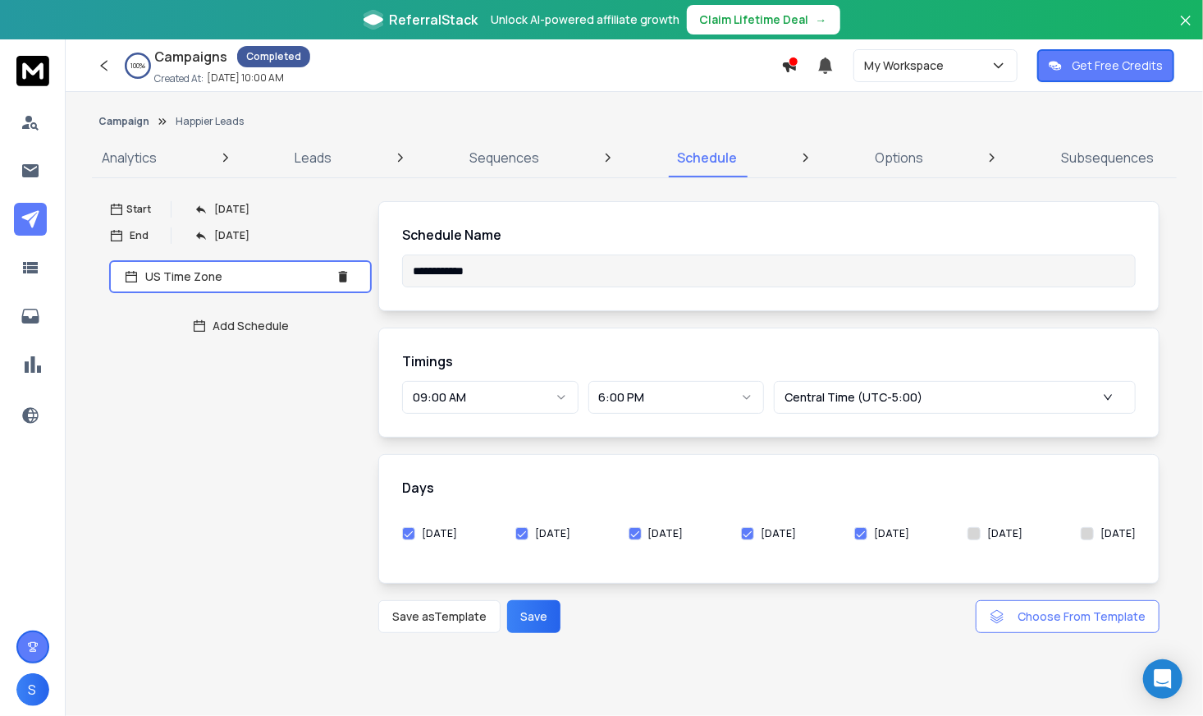
click at [839, 165] on div "Analytics Leads Sequences Schedule Options Subsequences" at bounding box center [628, 157] width 1072 height 39
click at [873, 166] on link "Options" at bounding box center [899, 157] width 68 height 39
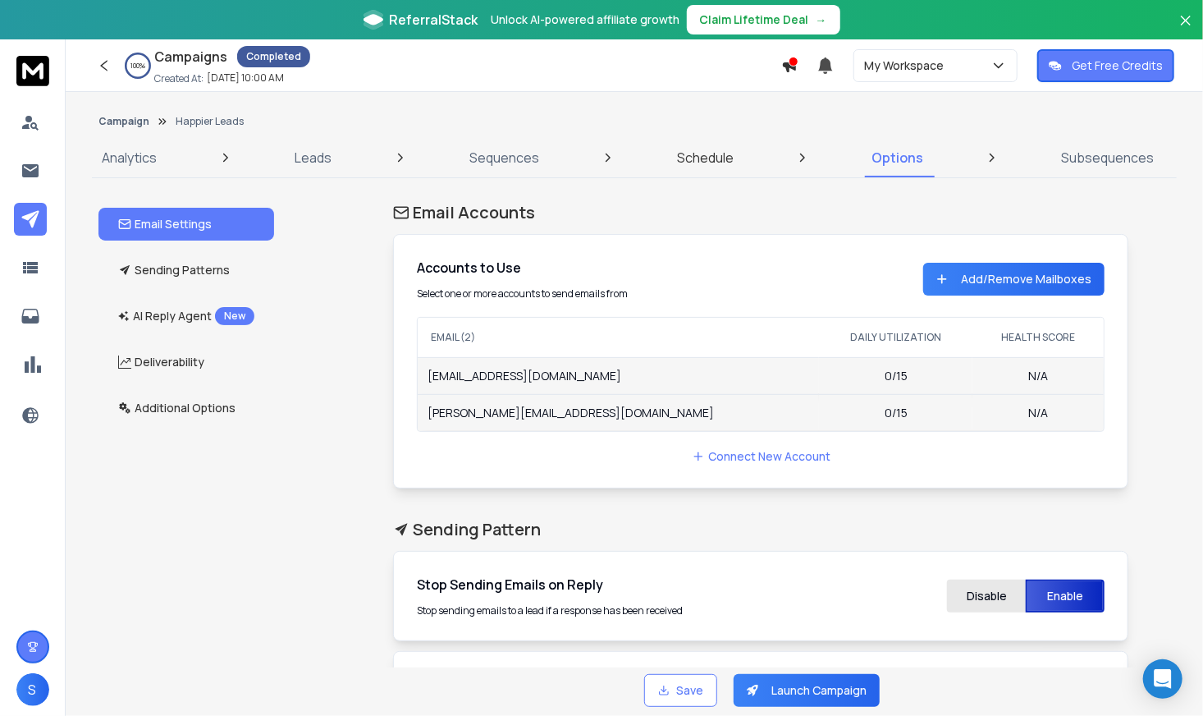
click at [722, 148] on p "Schedule" at bounding box center [705, 158] width 57 height 20
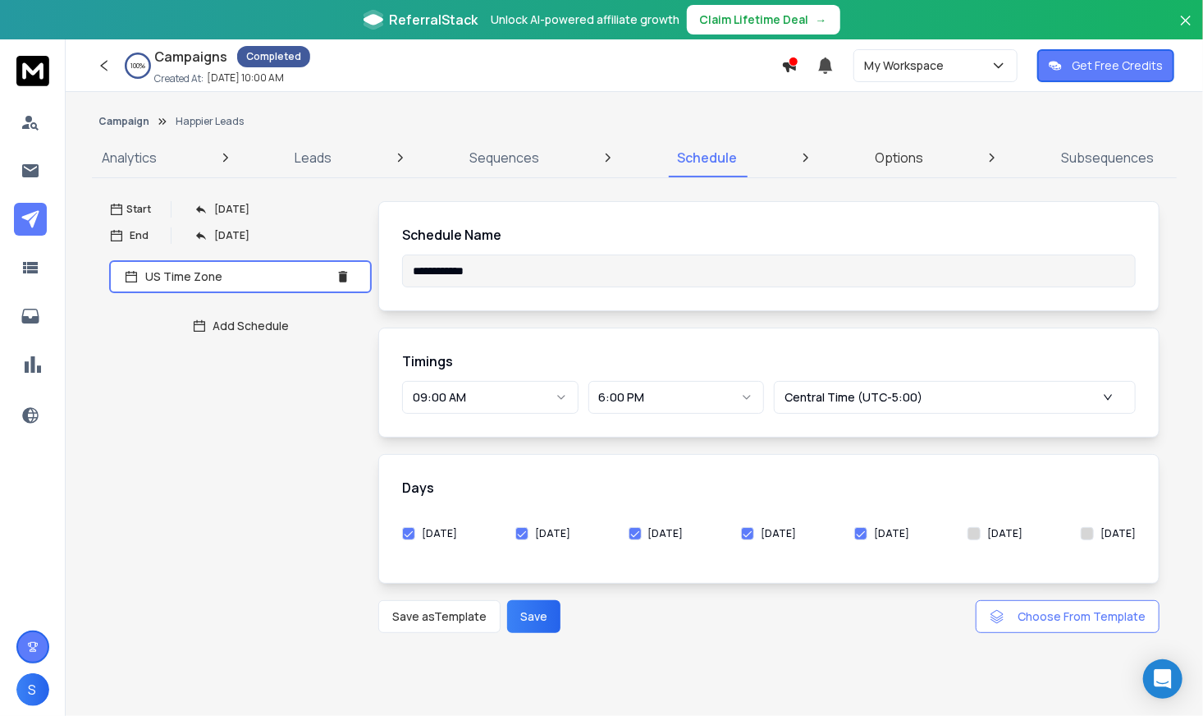
click at [868, 161] on link "Options" at bounding box center [899, 157] width 68 height 39
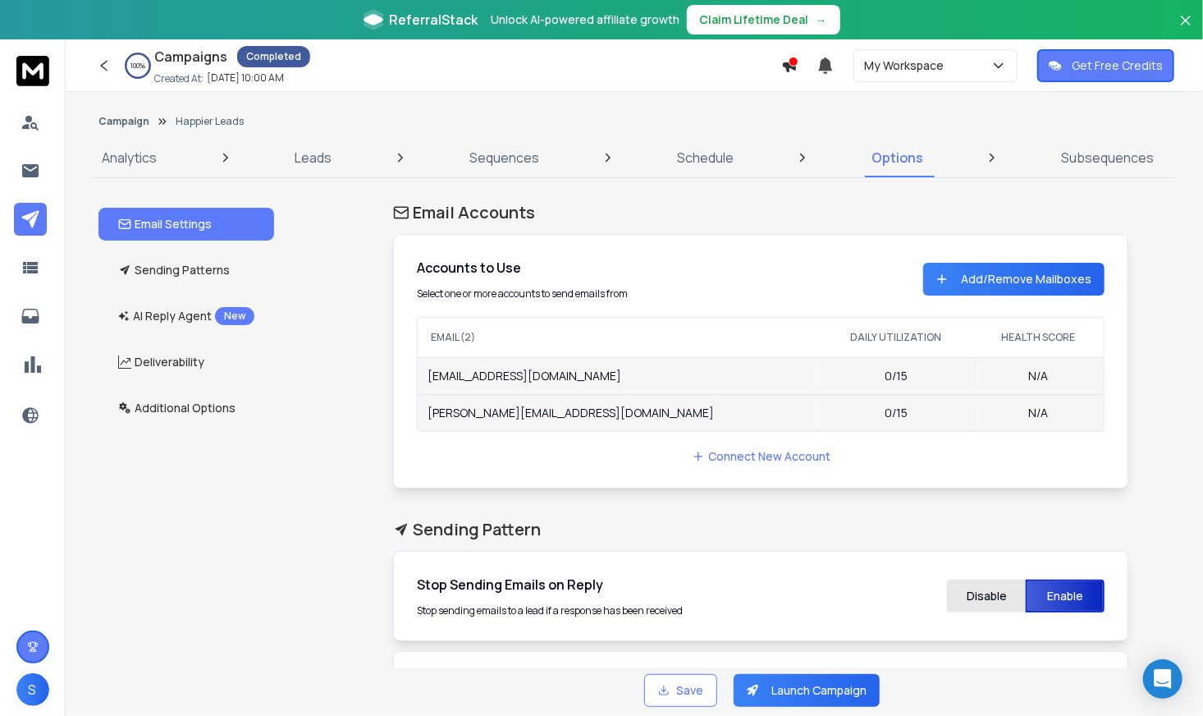
click at [940, 283] on icon "button" at bounding box center [942, 278] width 11 height 11
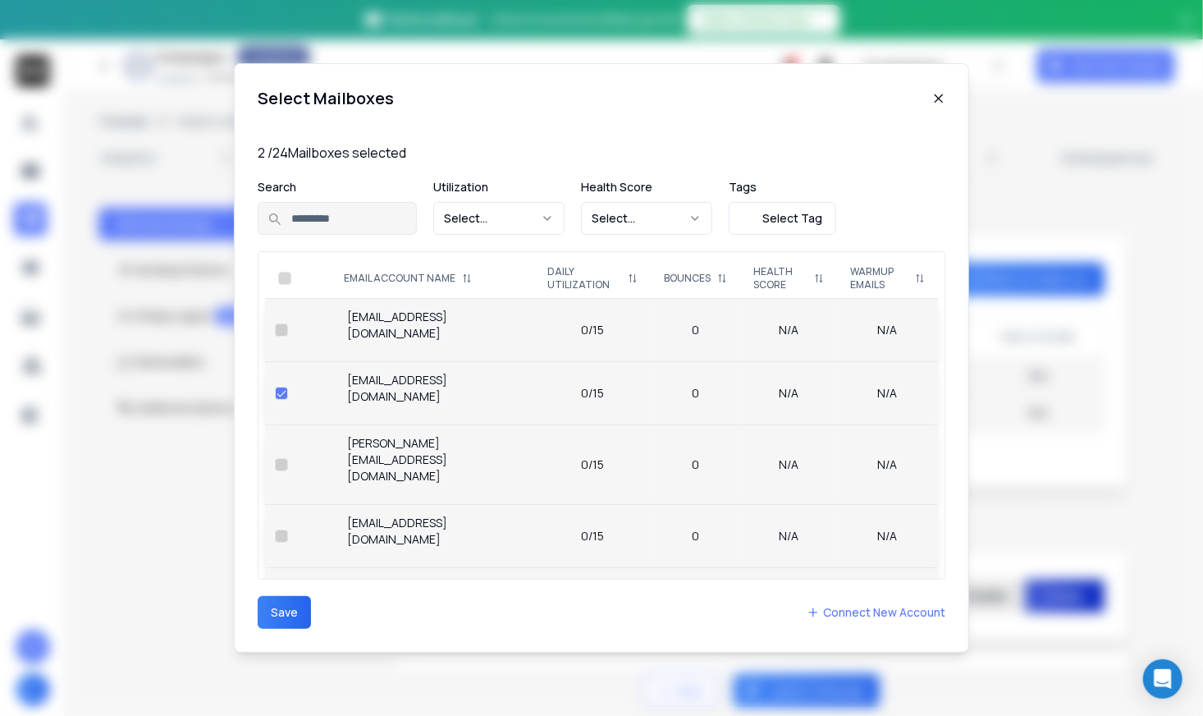
click at [936, 98] on icon at bounding box center [938, 98] width 13 height 13
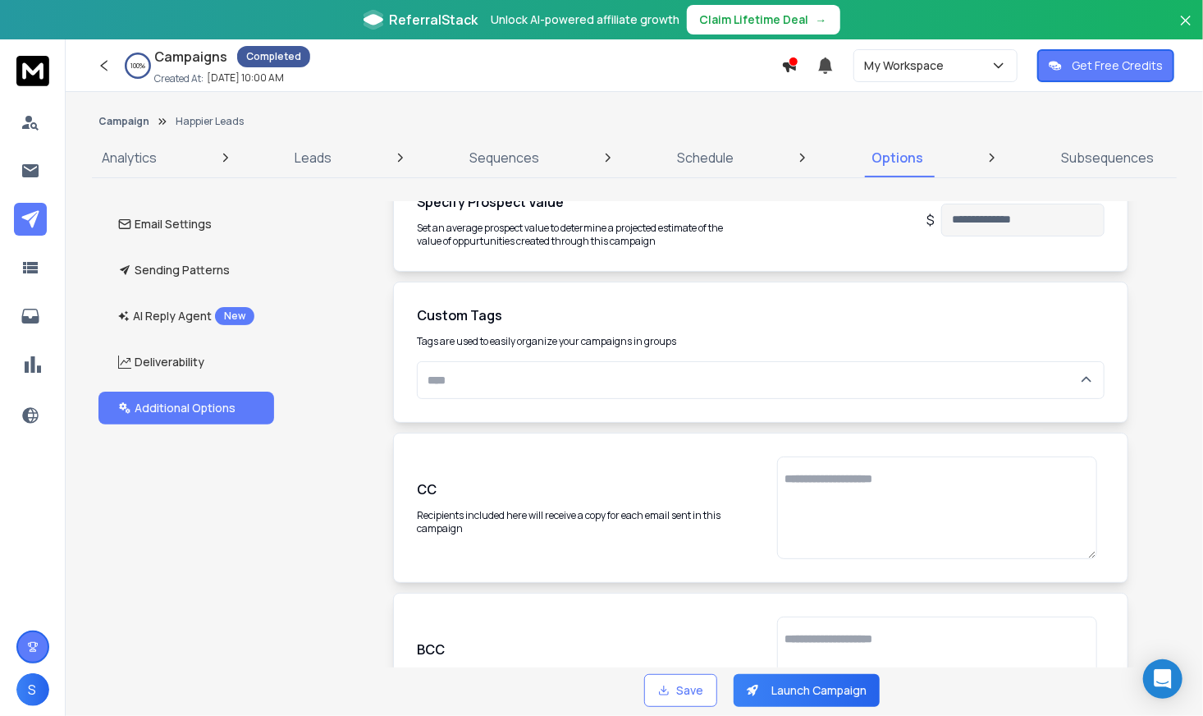
scroll to position [2967, 0]
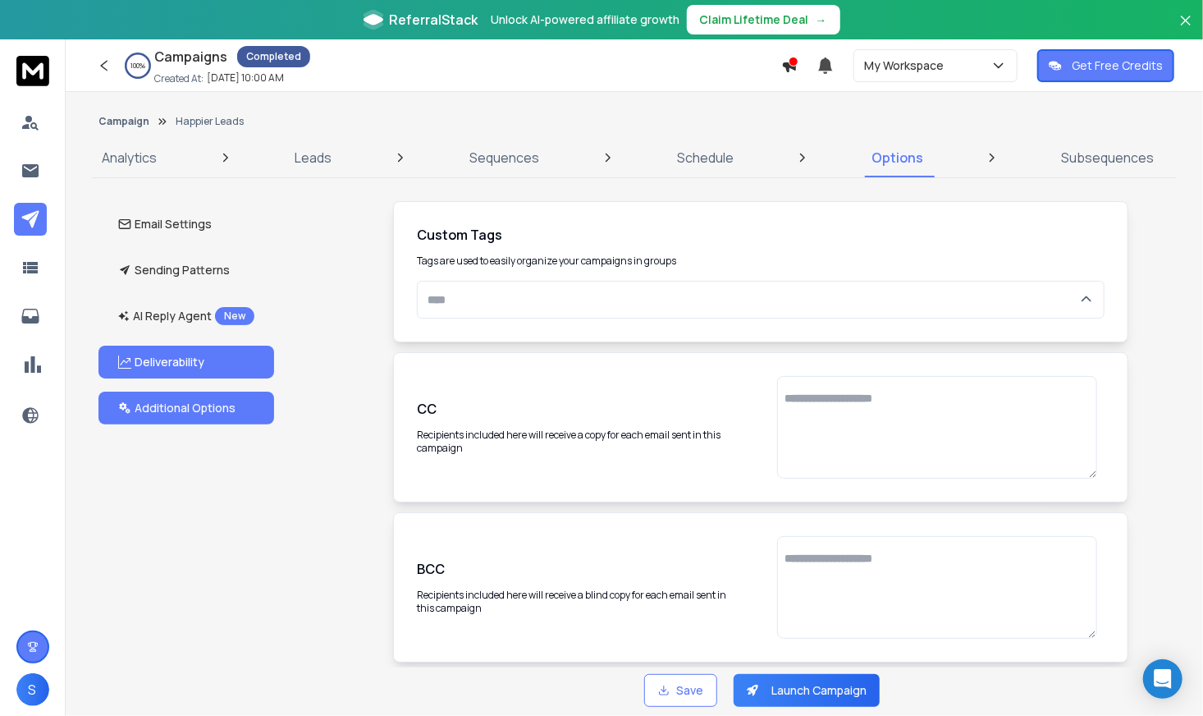
click at [163, 358] on p "Deliverability" at bounding box center [161, 362] width 86 height 16
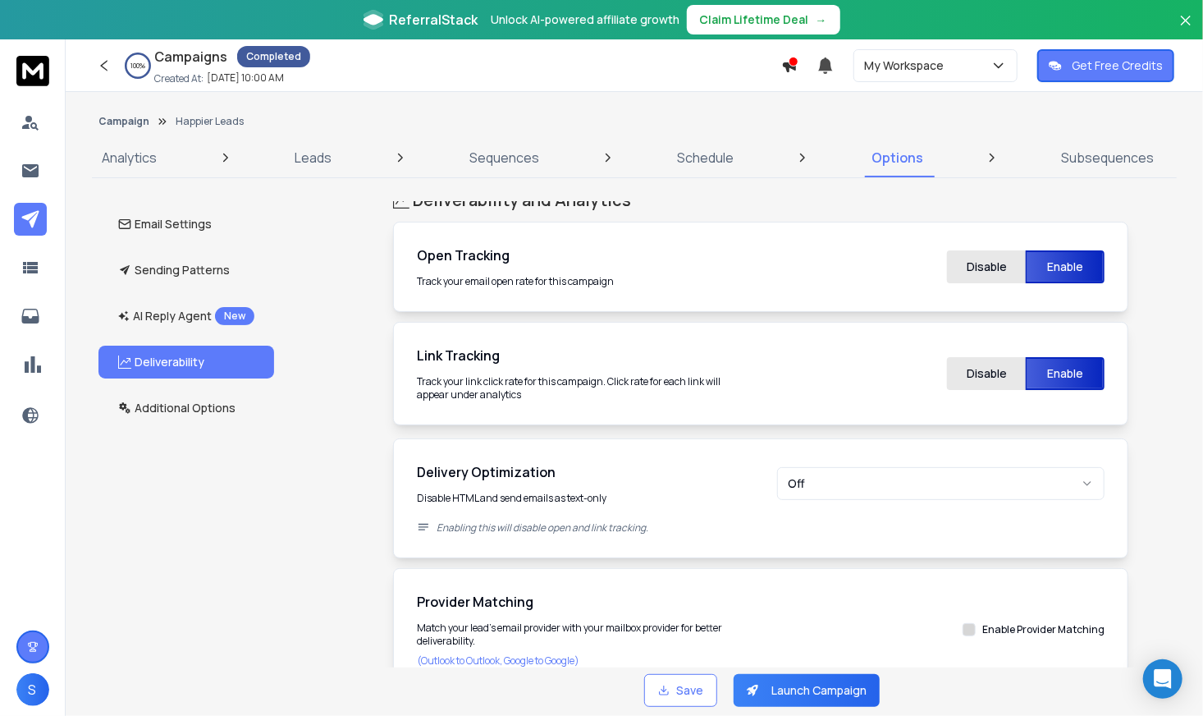
scroll to position [1613, 0]
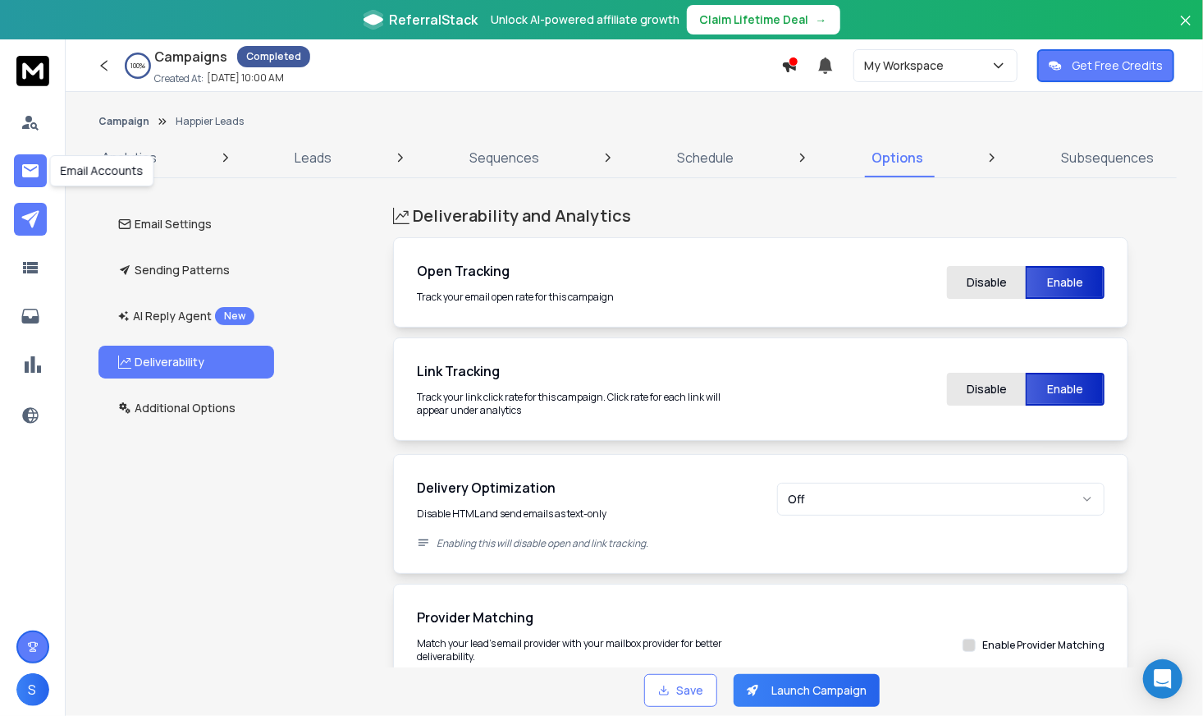
click at [36, 168] on icon at bounding box center [30, 170] width 16 height 13
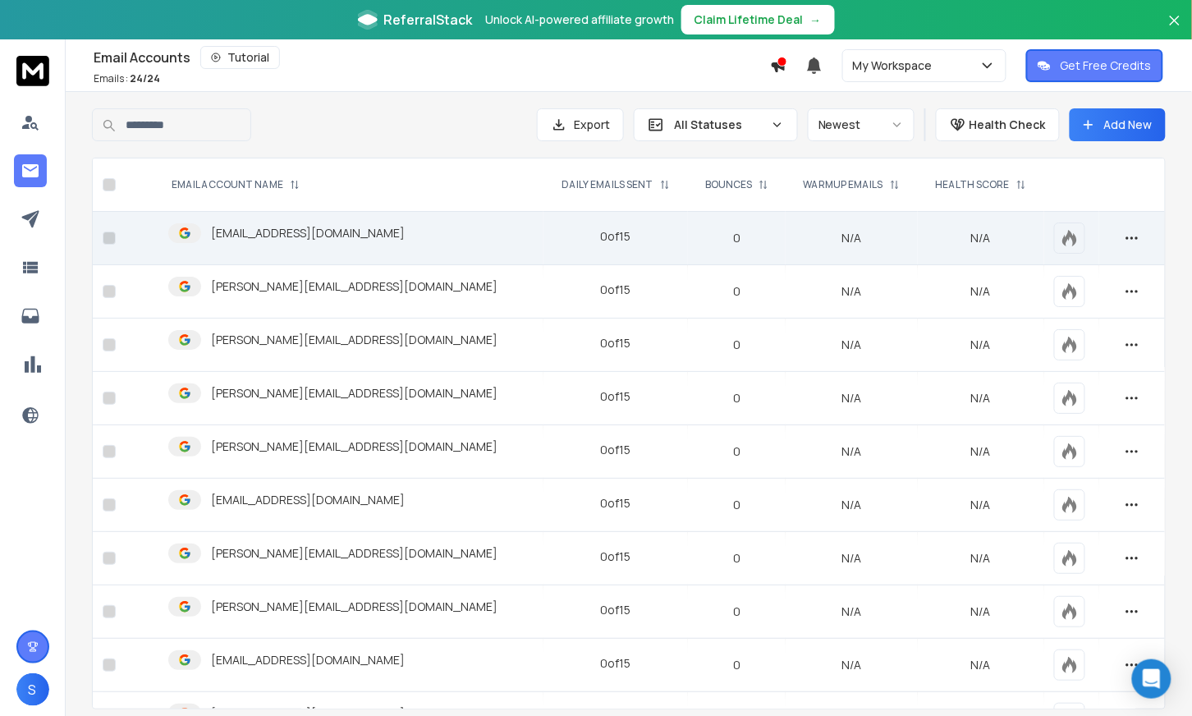
click at [357, 237] on div "[EMAIL_ADDRESS][DOMAIN_NAME]" at bounding box center [350, 233] width 365 height 20
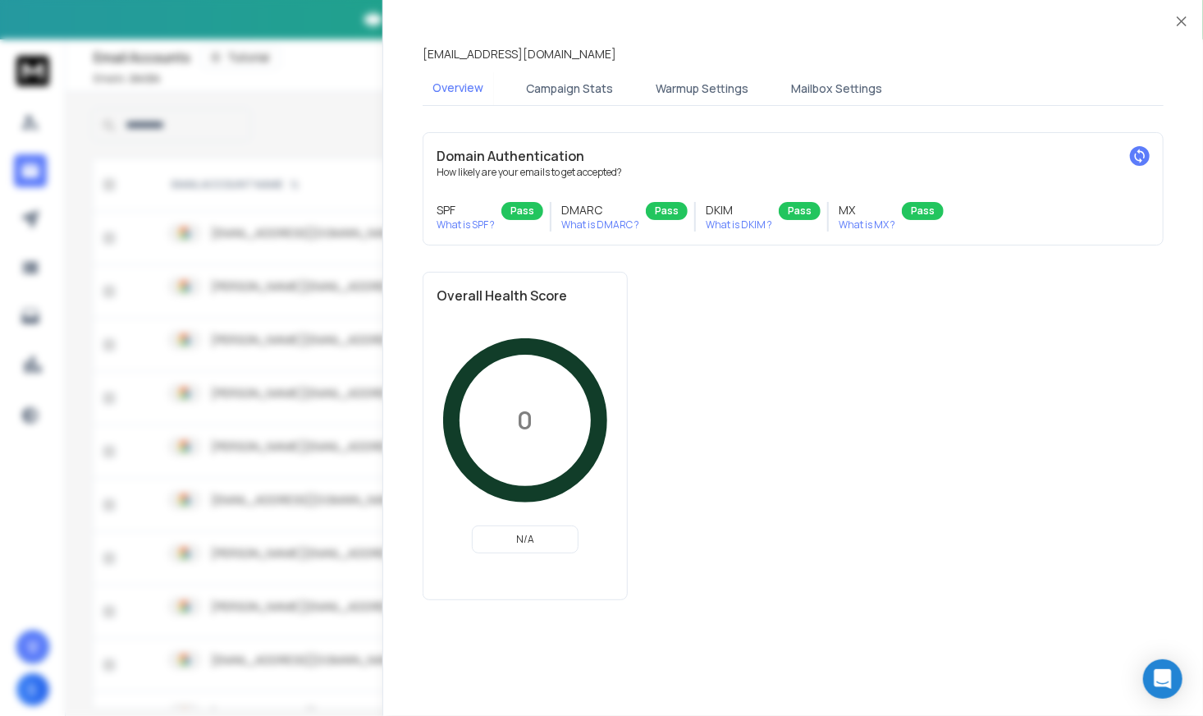
click at [587, 87] on button "Campaign Stats" at bounding box center [569, 89] width 107 height 36
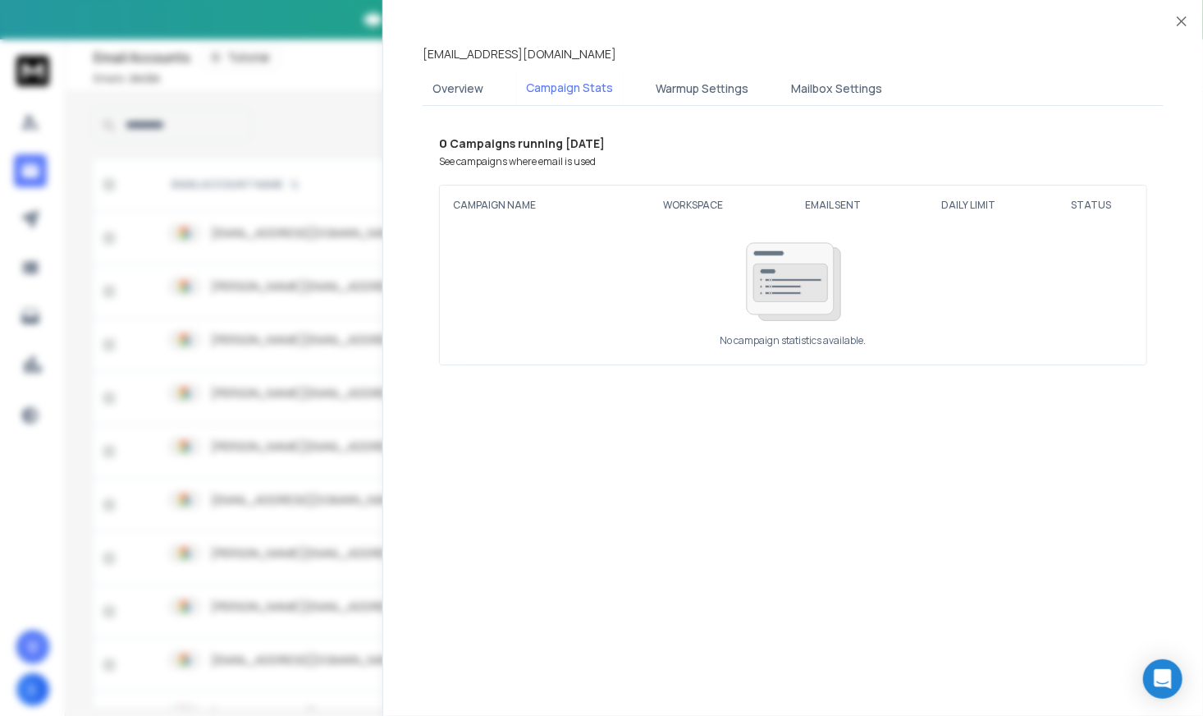
click at [709, 85] on button "Warmup Settings" at bounding box center [702, 89] width 112 height 36
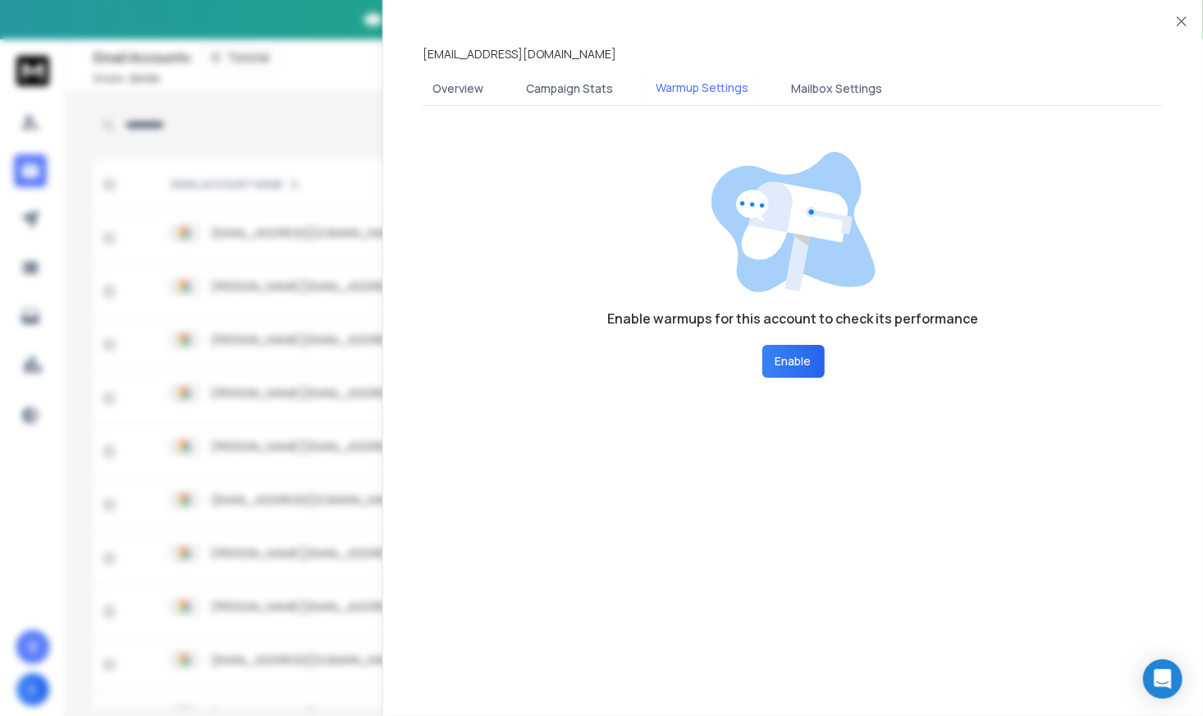
click at [801, 81] on button "Mailbox Settings" at bounding box center [836, 89] width 111 height 36
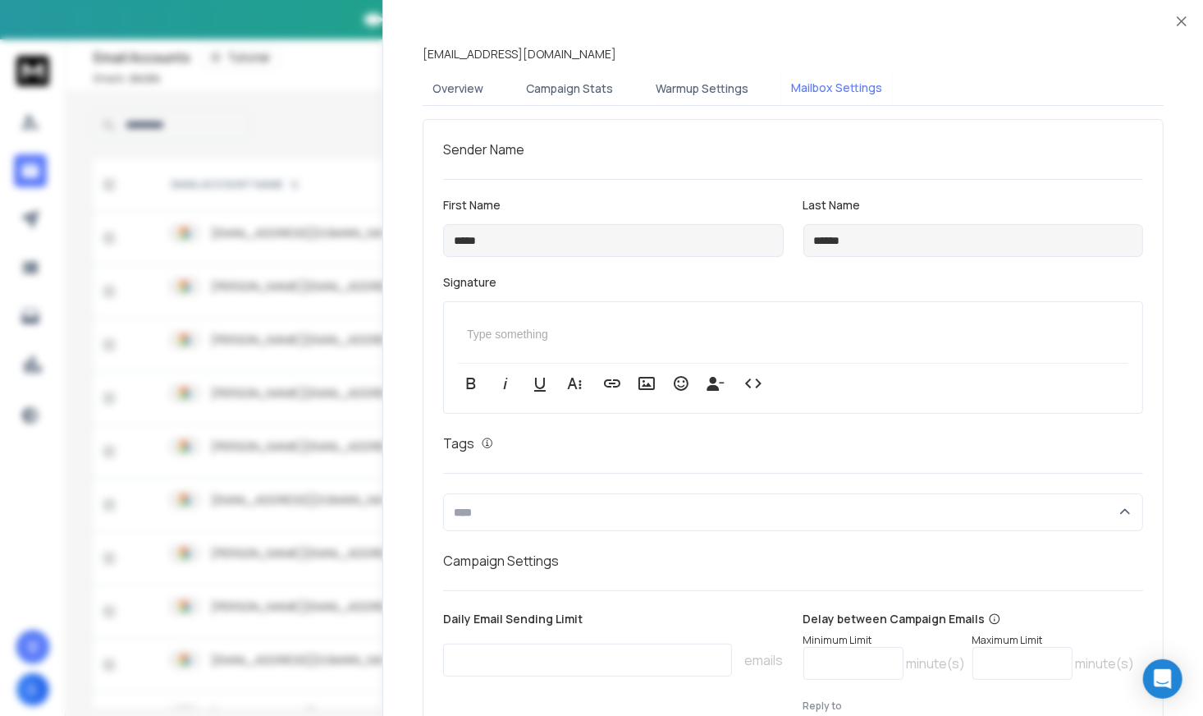
click at [725, 75] on button "Warmup Settings" at bounding box center [702, 89] width 112 height 36
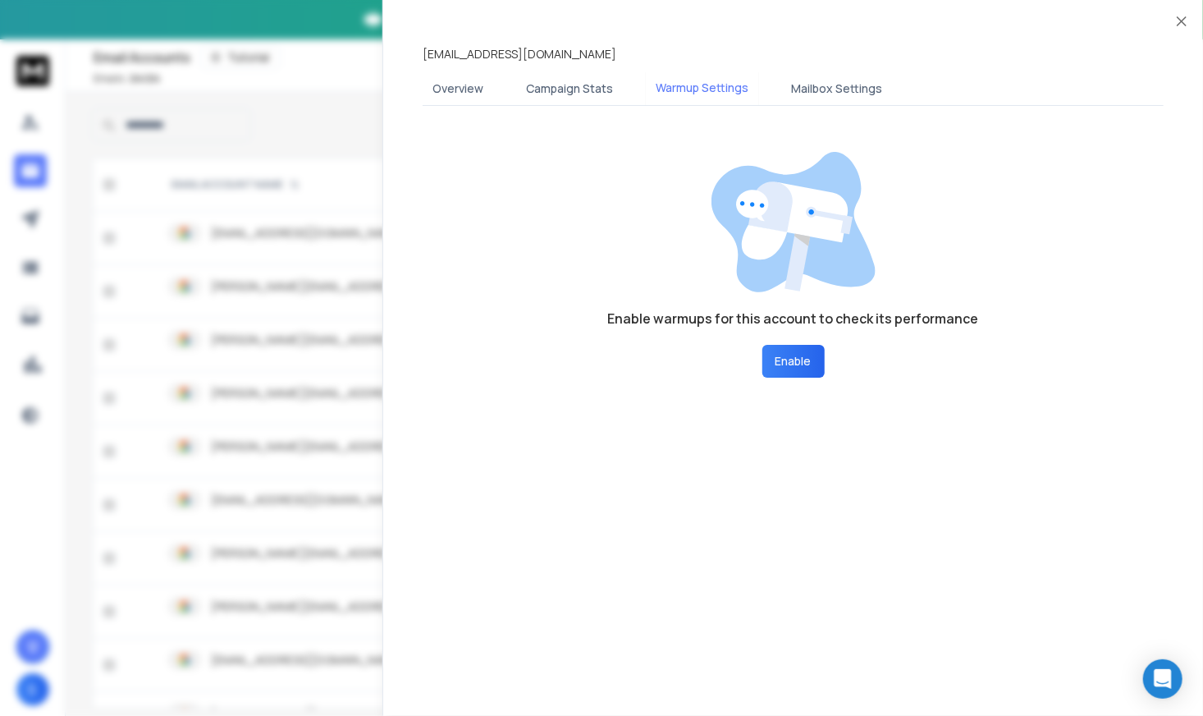
click at [375, 229] on div at bounding box center [601, 358] width 1203 height 716
